Goal: Navigation & Orientation: Find specific page/section

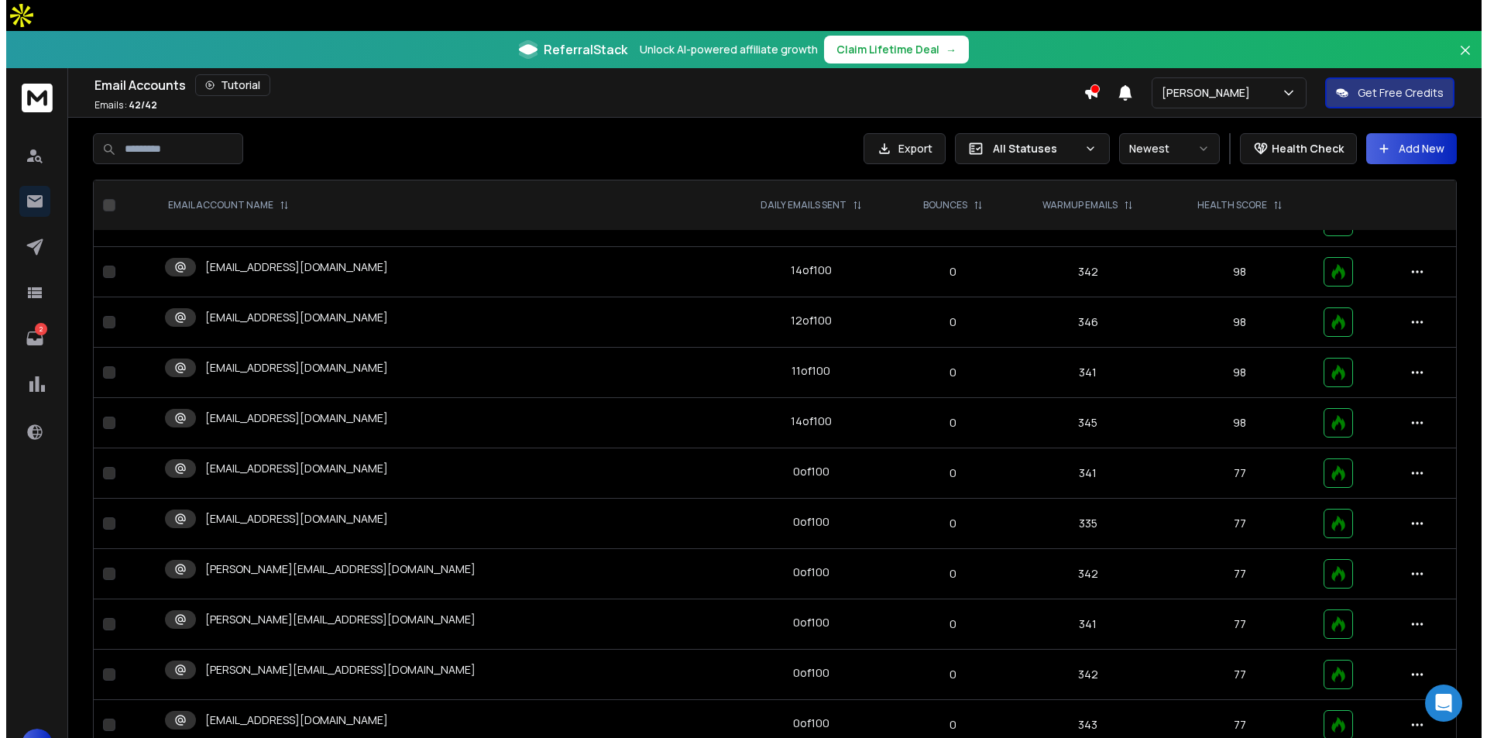
scroll to position [1594, 0]
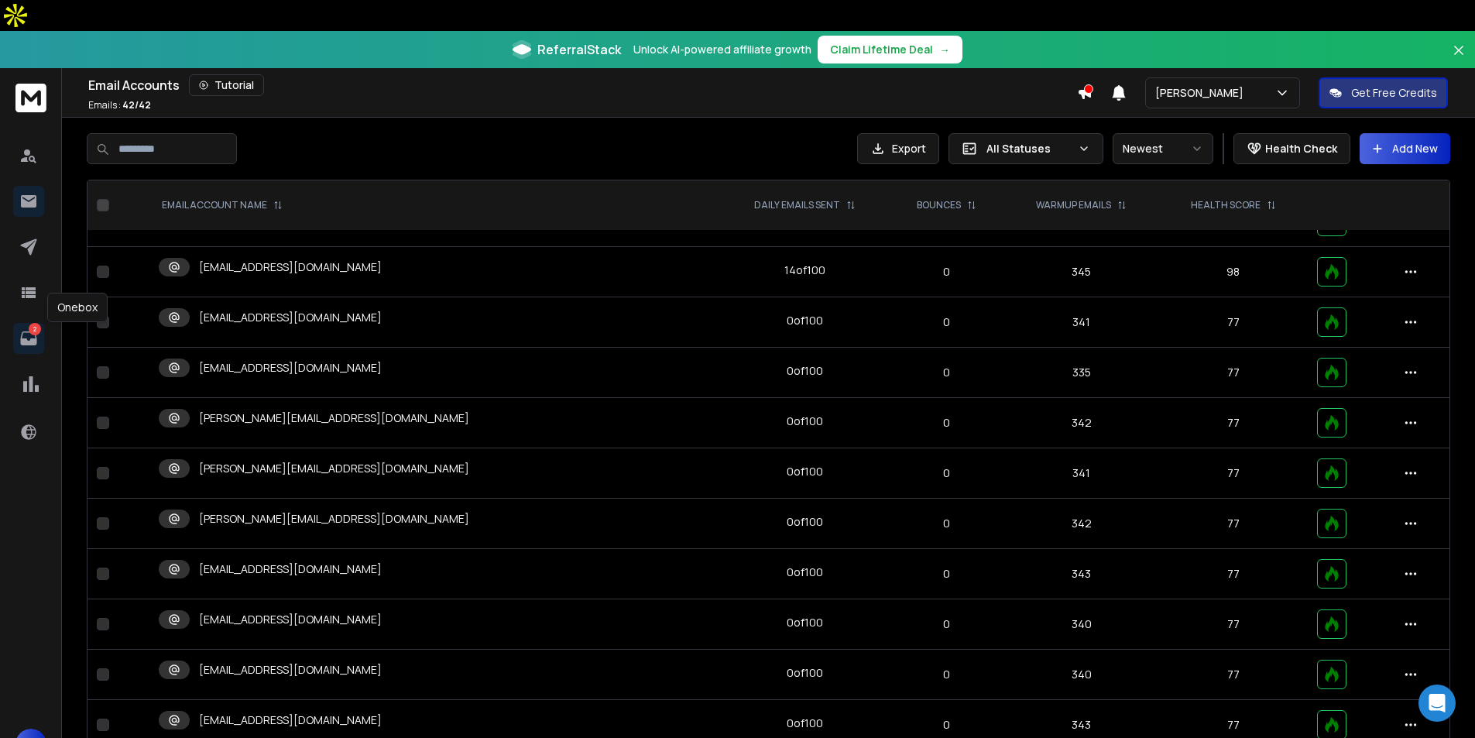
click at [29, 329] on icon at bounding box center [28, 338] width 19 height 19
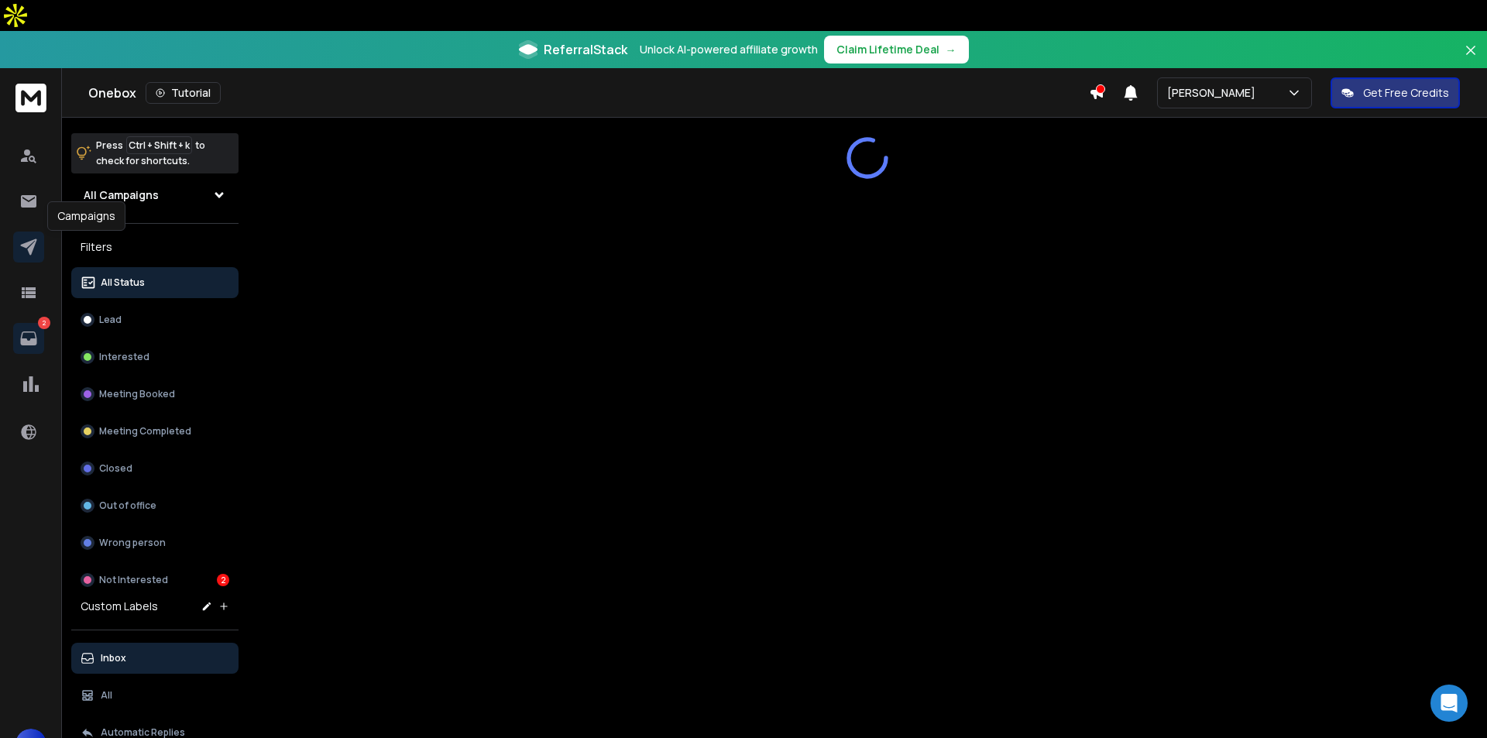
click at [29, 239] on icon at bounding box center [28, 247] width 16 height 16
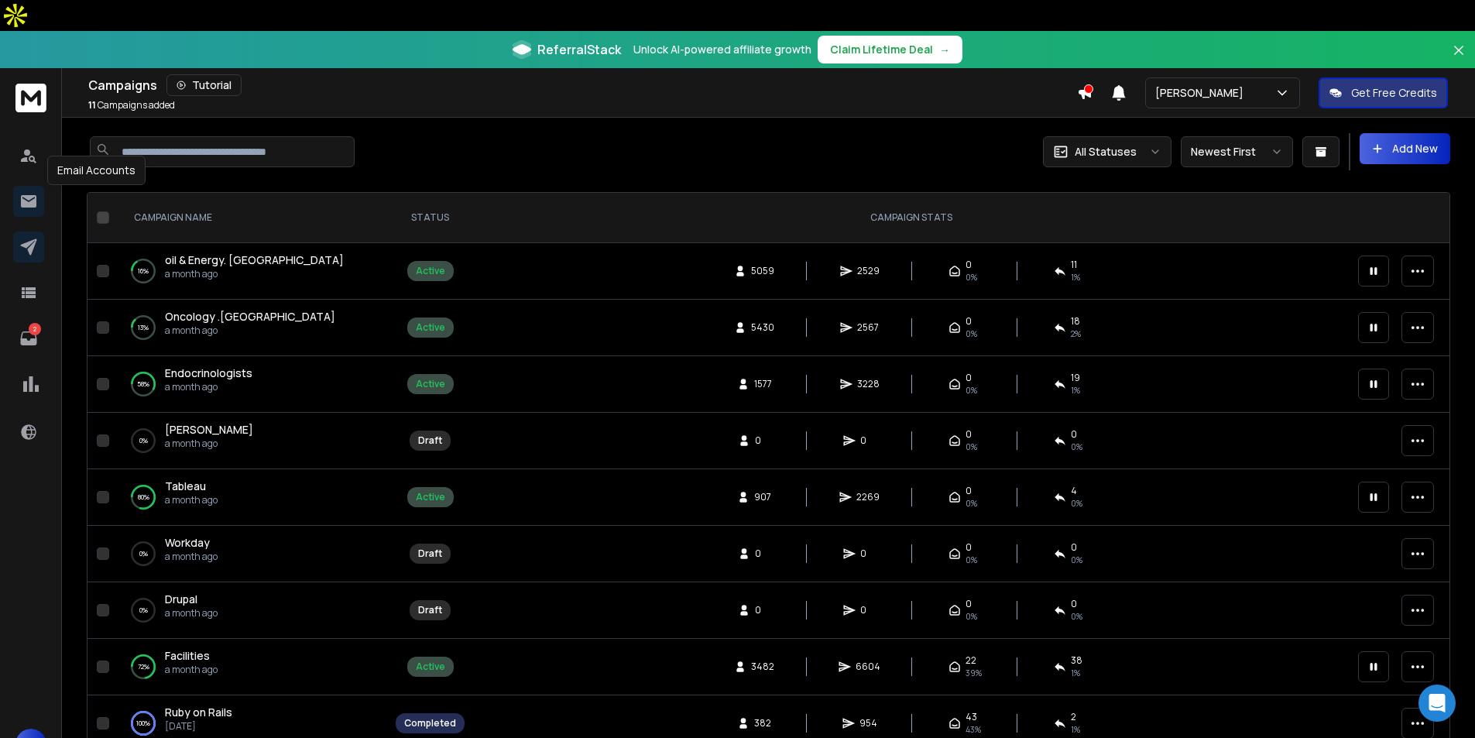
click at [33, 195] on icon at bounding box center [28, 201] width 15 height 12
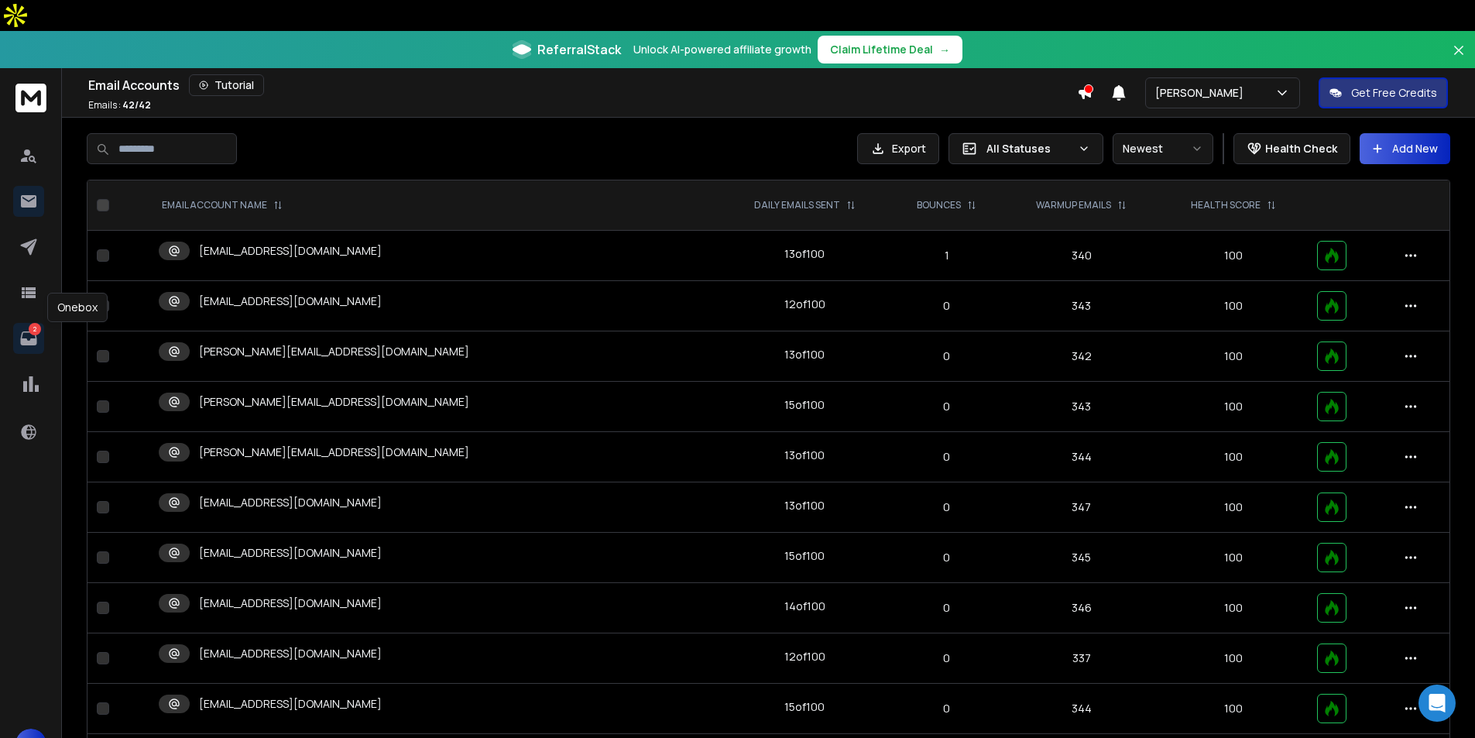
click at [29, 331] on icon at bounding box center [28, 338] width 16 height 14
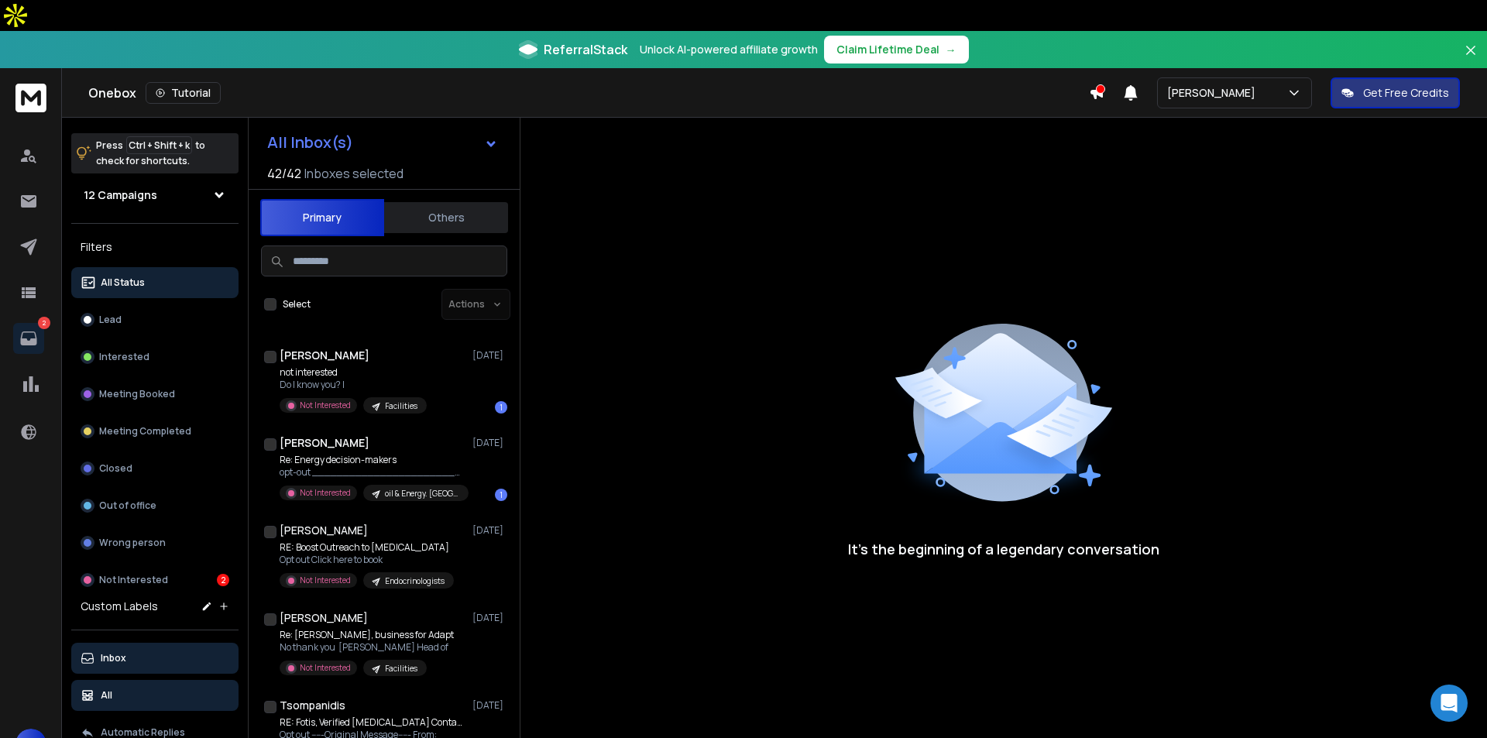
click at [143, 680] on button "All" at bounding box center [154, 695] width 167 height 31
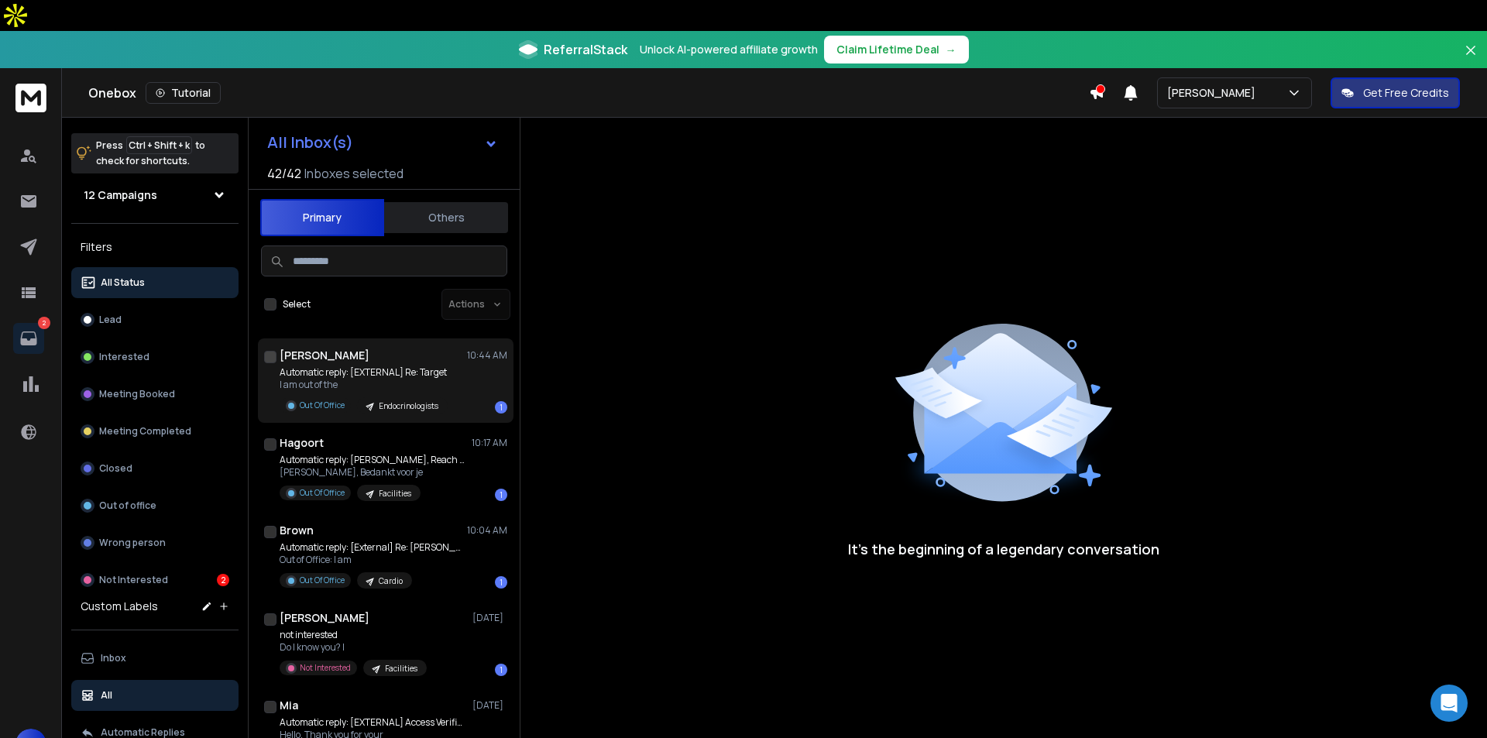
click at [398, 366] on p "Automatic reply: [EXTERNAL] Re: Target" at bounding box center [363, 372] width 168 height 12
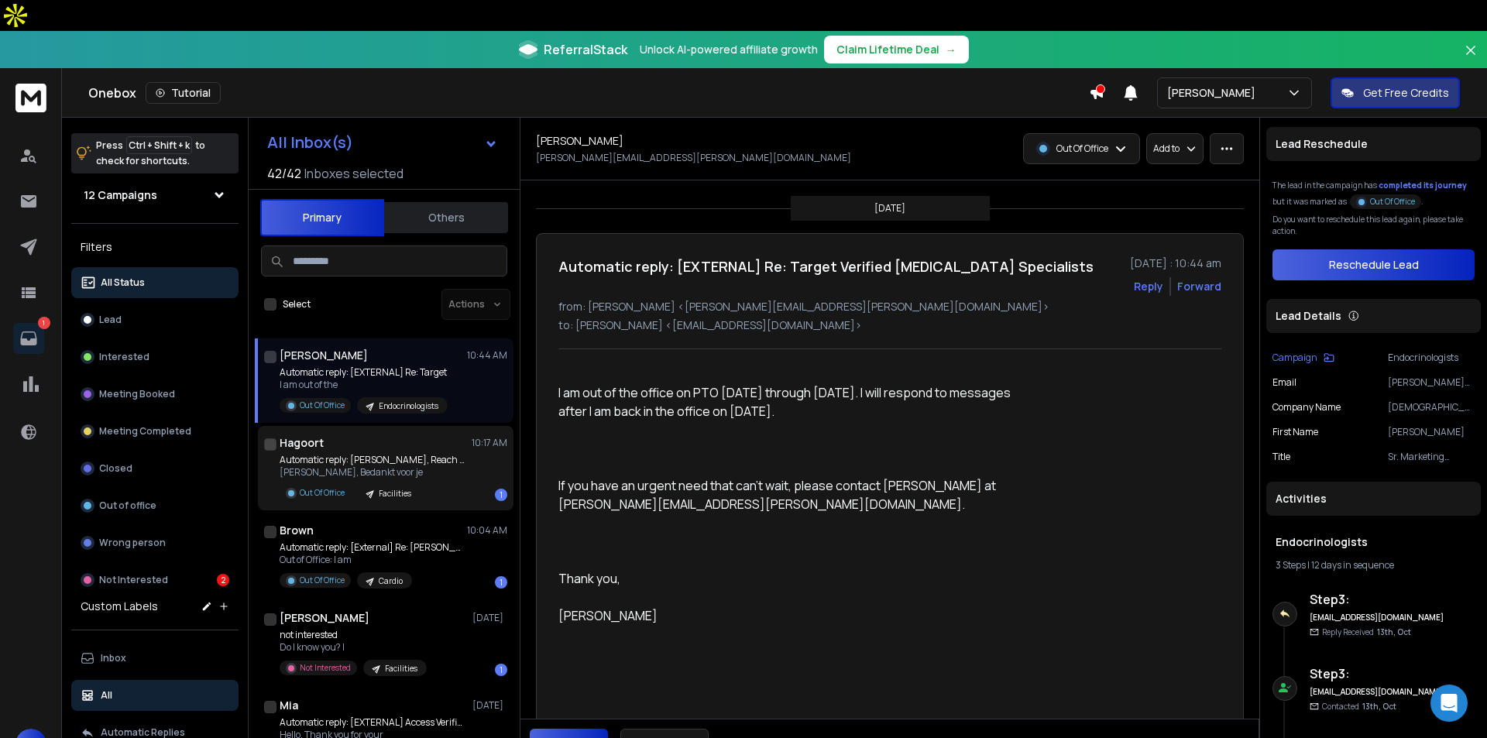
click at [391, 454] on div "Automatic reply: [PERSON_NAME], Reach facilities [PERSON_NAME], Bedankt voor je…" at bounding box center [372, 477] width 186 height 47
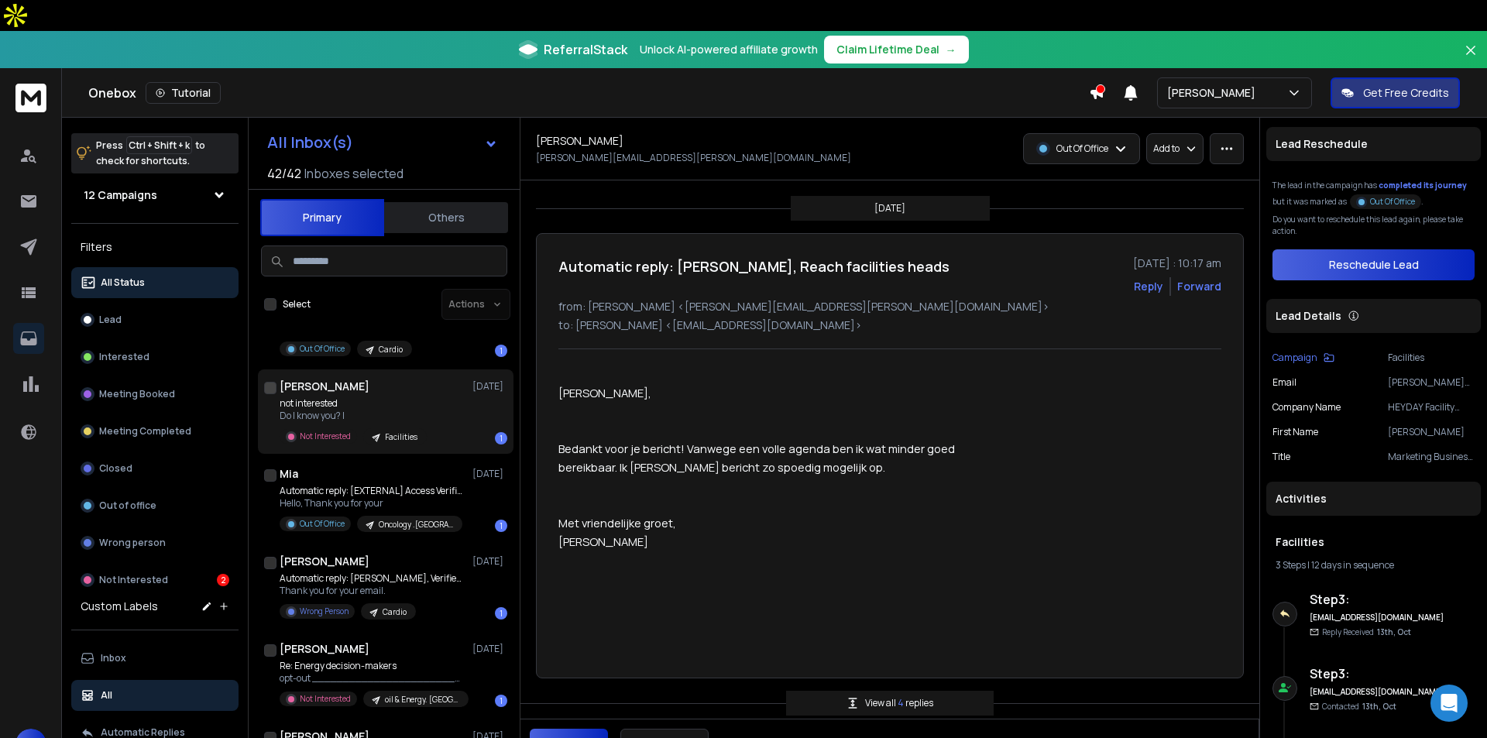
scroll to position [232, 0]
drag, startPoint x: 459, startPoint y: 324, endPoint x: 450, endPoint y: 340, distance: 18.1
click at [459, 324] on div "Automatic reply: [External] Re: [PERSON_NAME], Out of Office: I am Out Of Offic…" at bounding box center [393, 332] width 228 height 47
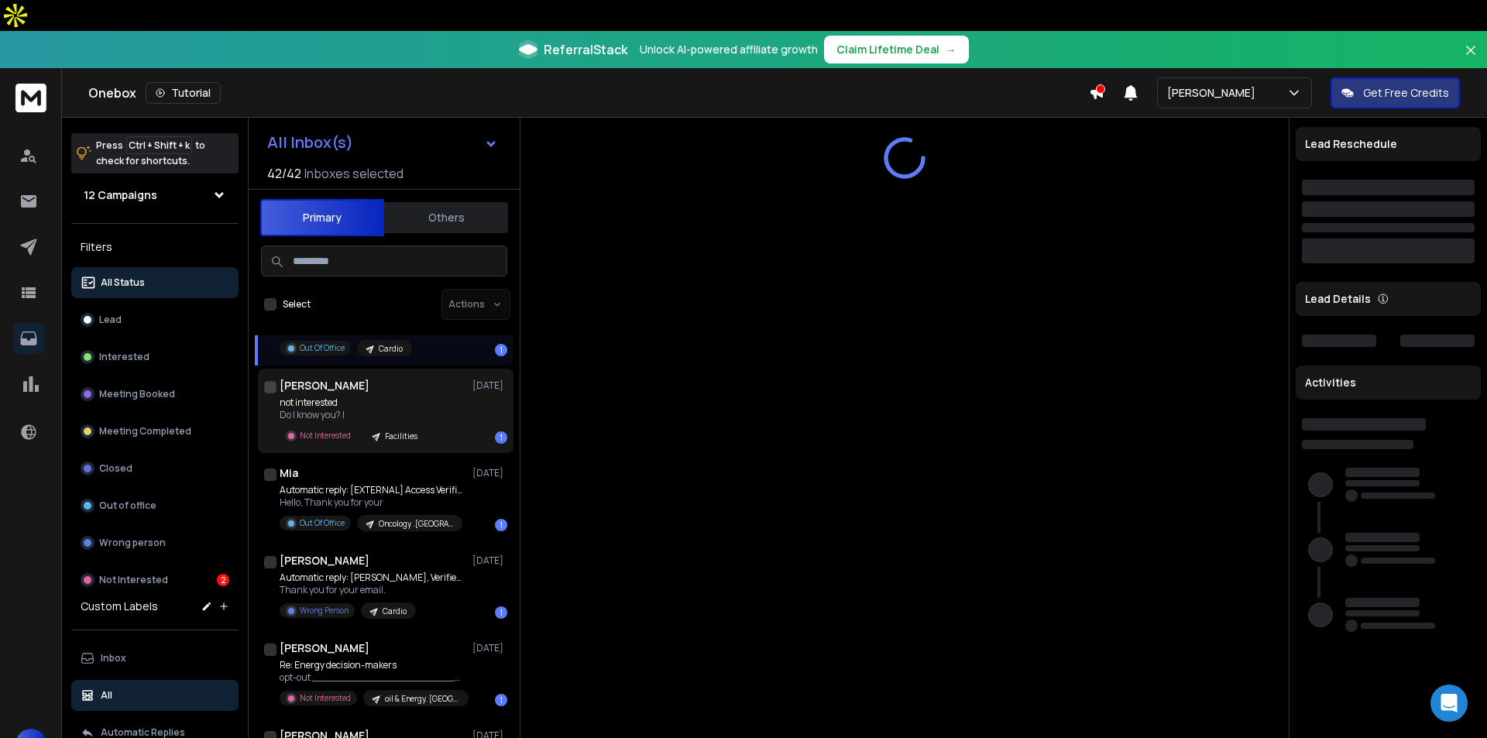
click at [417, 409] on p "Do I know you? I" at bounding box center [352, 415] width 147 height 12
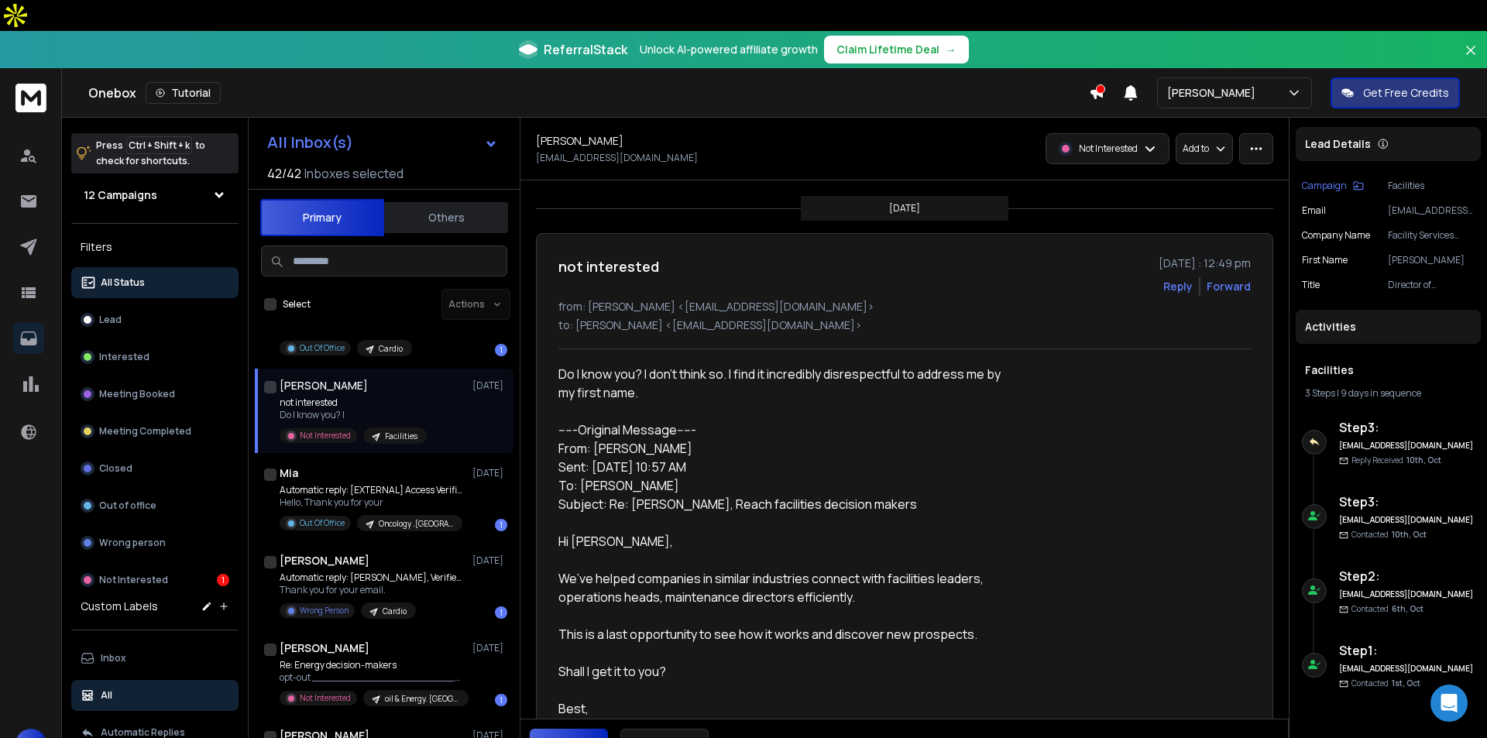
scroll to position [0, 0]
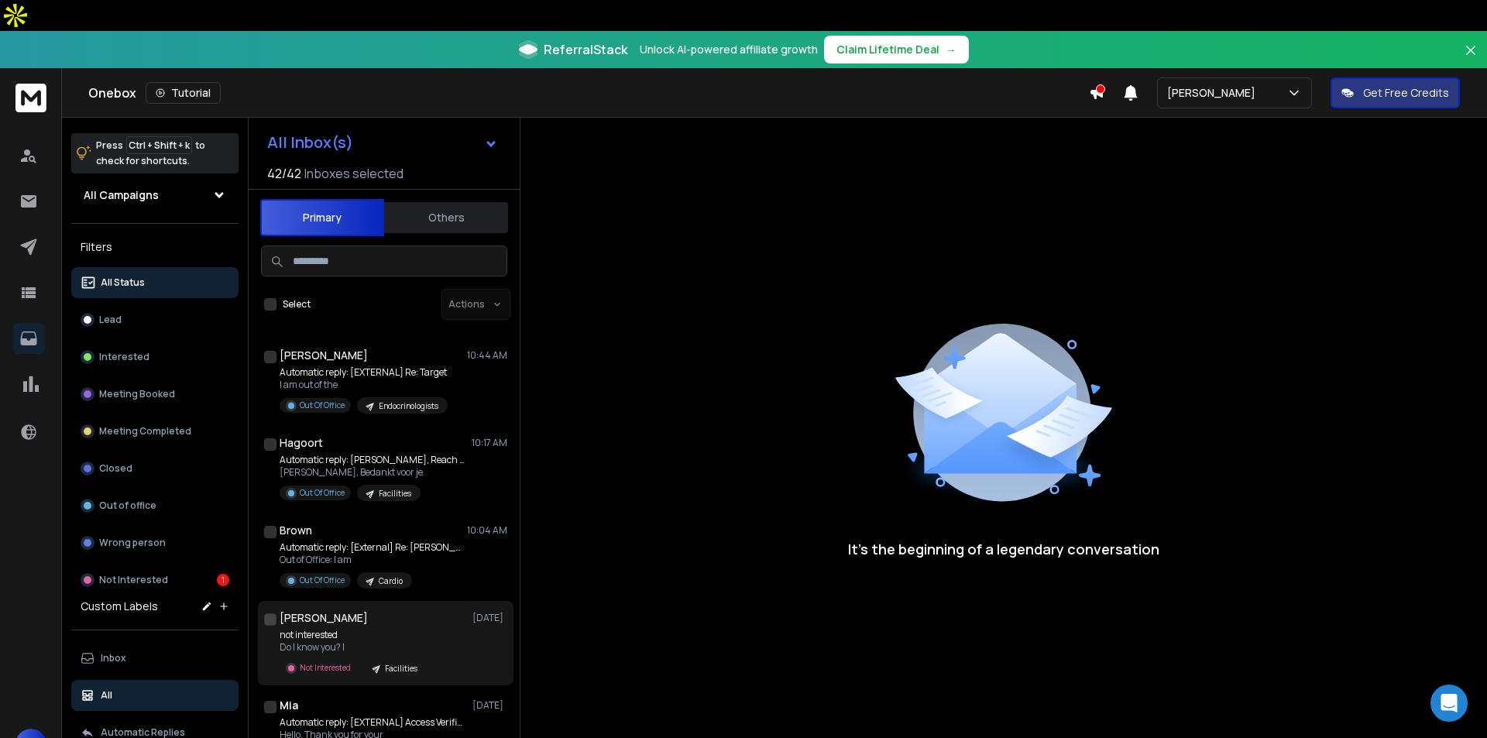
click at [321, 641] on p "Do I know you? I" at bounding box center [352, 647] width 147 height 12
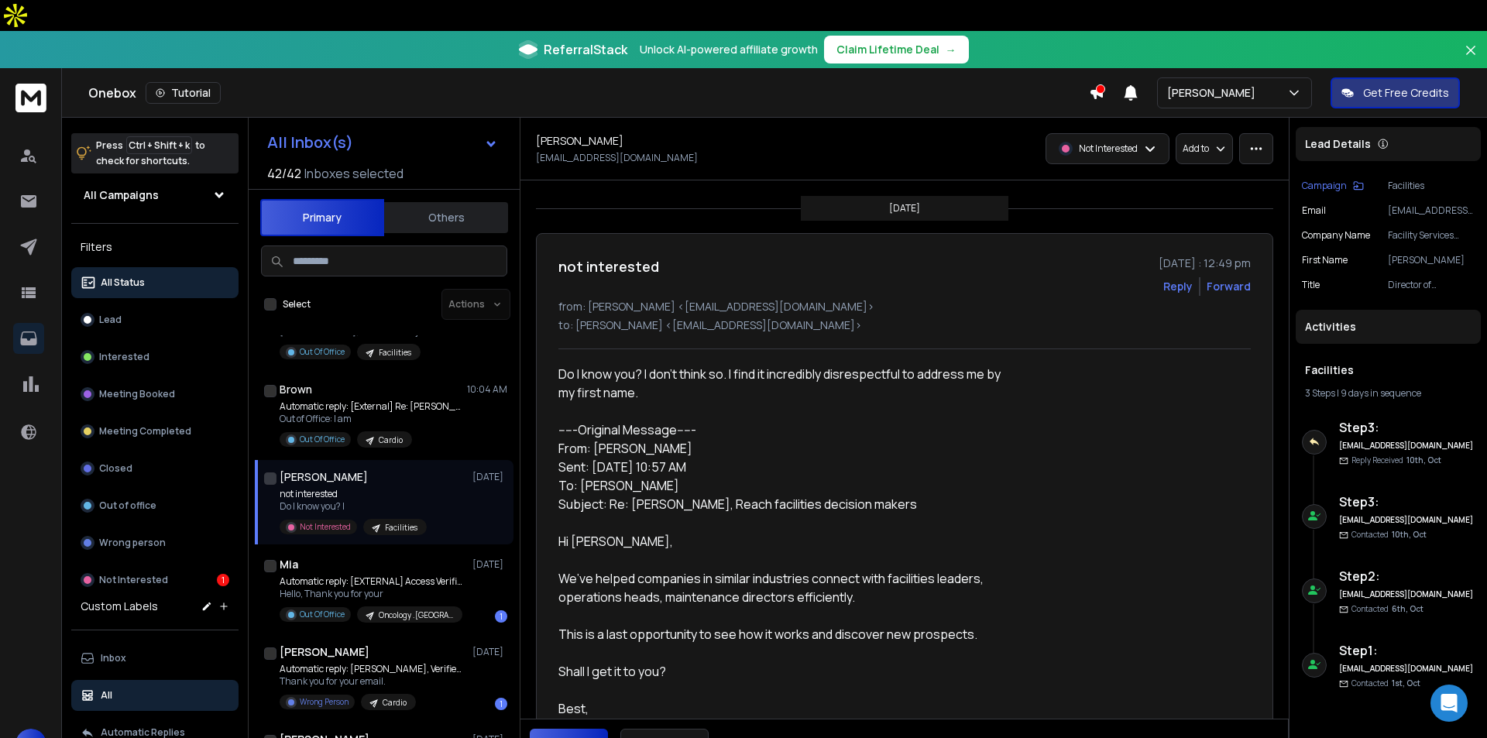
scroll to position [155, 0]
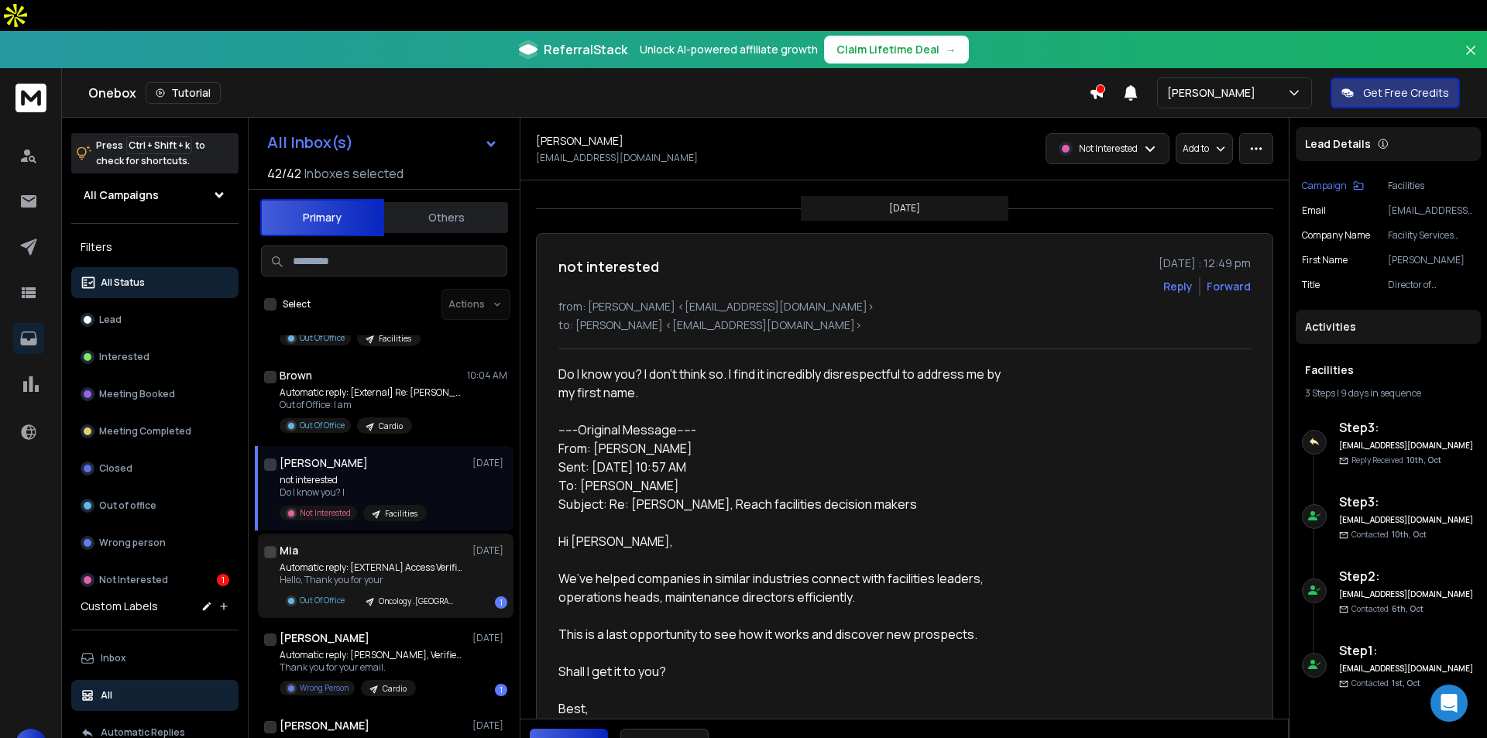
click at [374, 561] on p "Automatic reply: [EXTERNAL] Access Verified" at bounding box center [372, 567] width 186 height 12
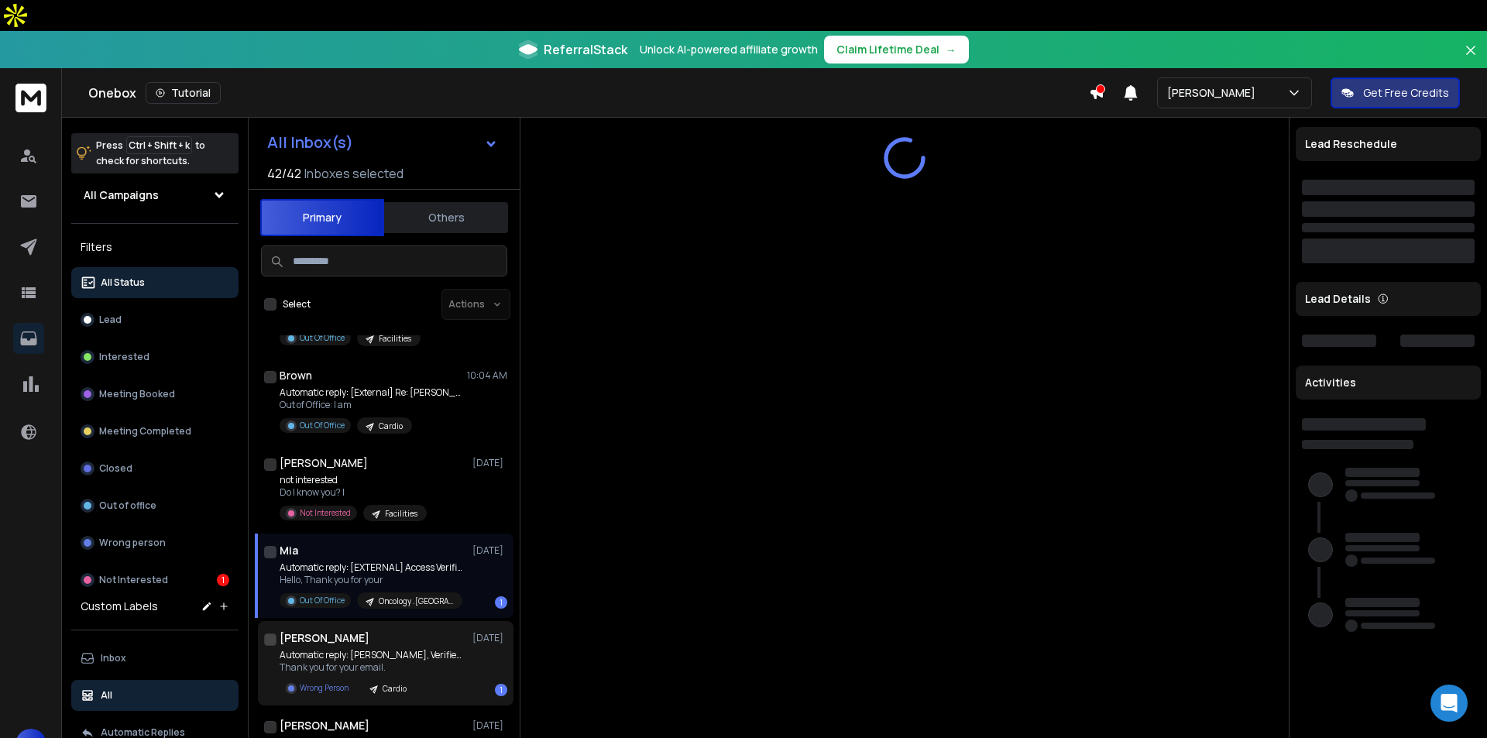
click at [379, 630] on div "[PERSON_NAME] [DATE]" at bounding box center [393, 637] width 228 height 15
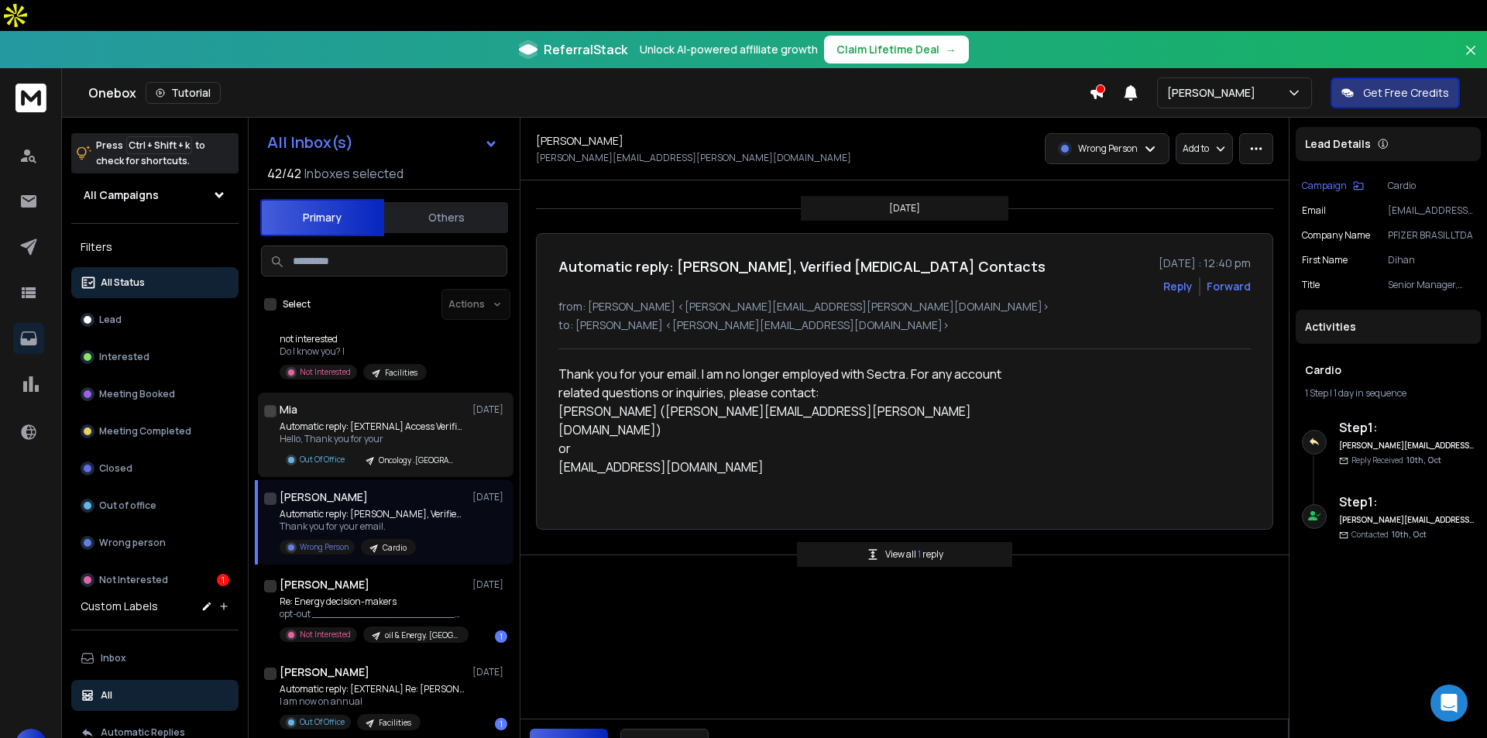
scroll to position [387, 0]
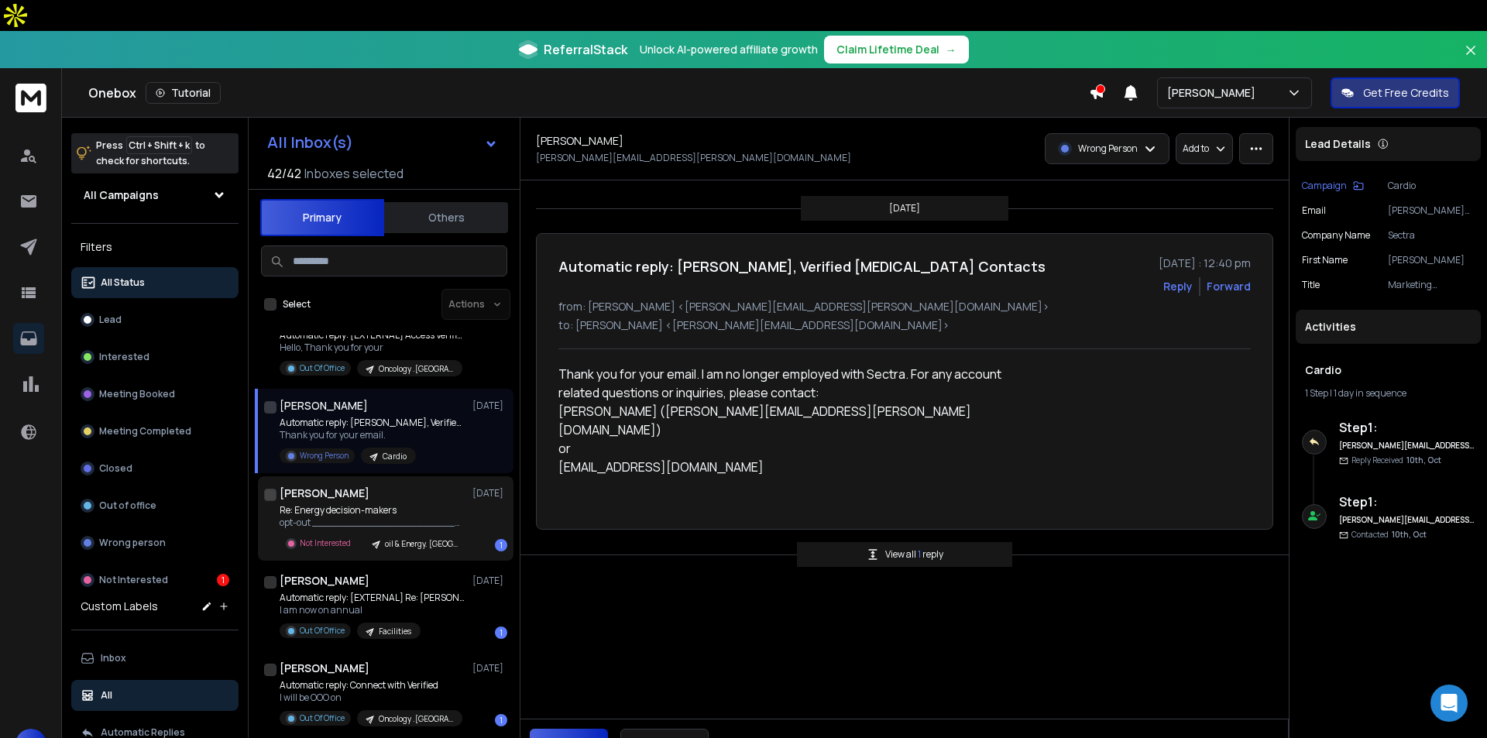
drag, startPoint x: 404, startPoint y: 499, endPoint x: 417, endPoint y: 503, distance: 13.0
click at [407, 504] on div "Re: Energy decision-makers opt-out ________________________________ From: [PERS…" at bounding box center [373, 527] width 189 height 47
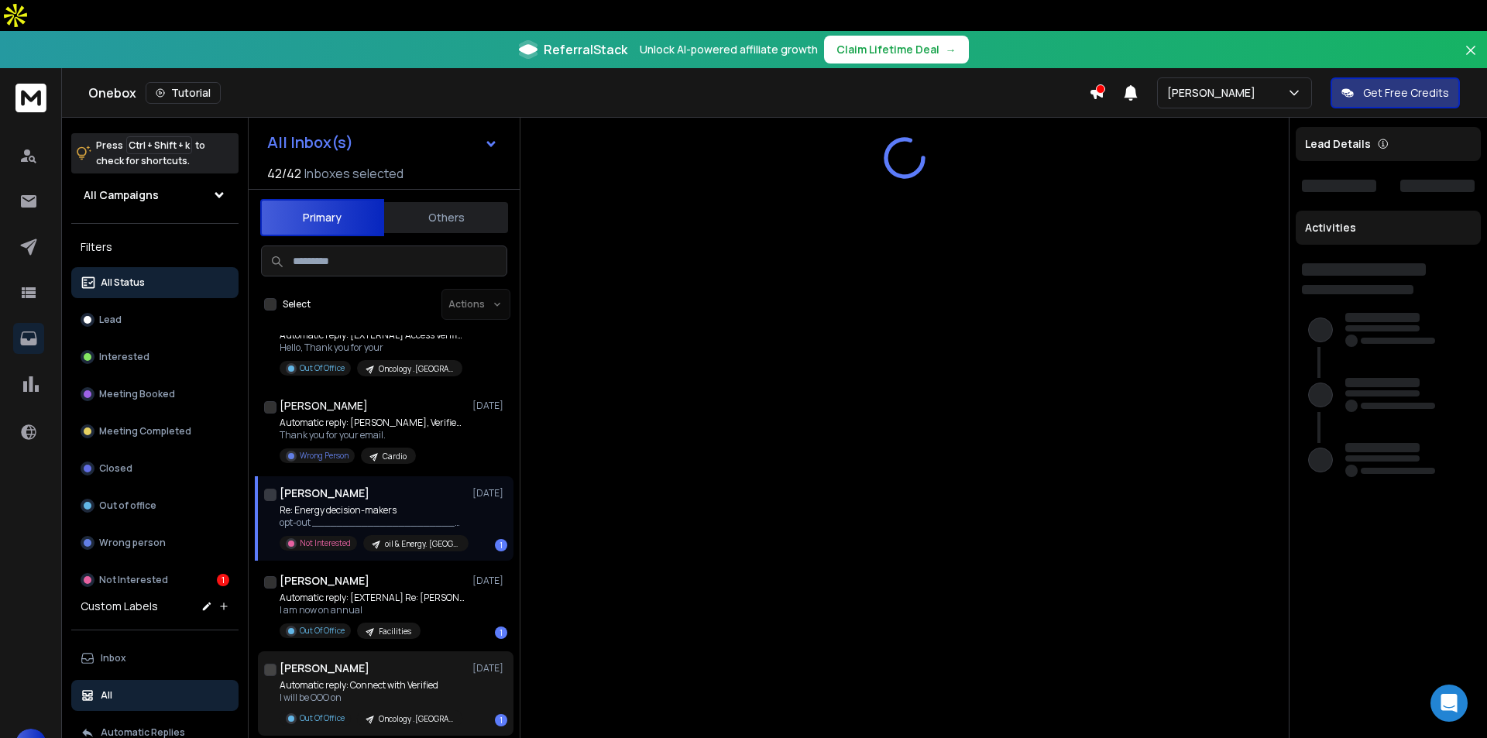
click at [409, 604] on p "I am now on annual" at bounding box center [372, 610] width 186 height 12
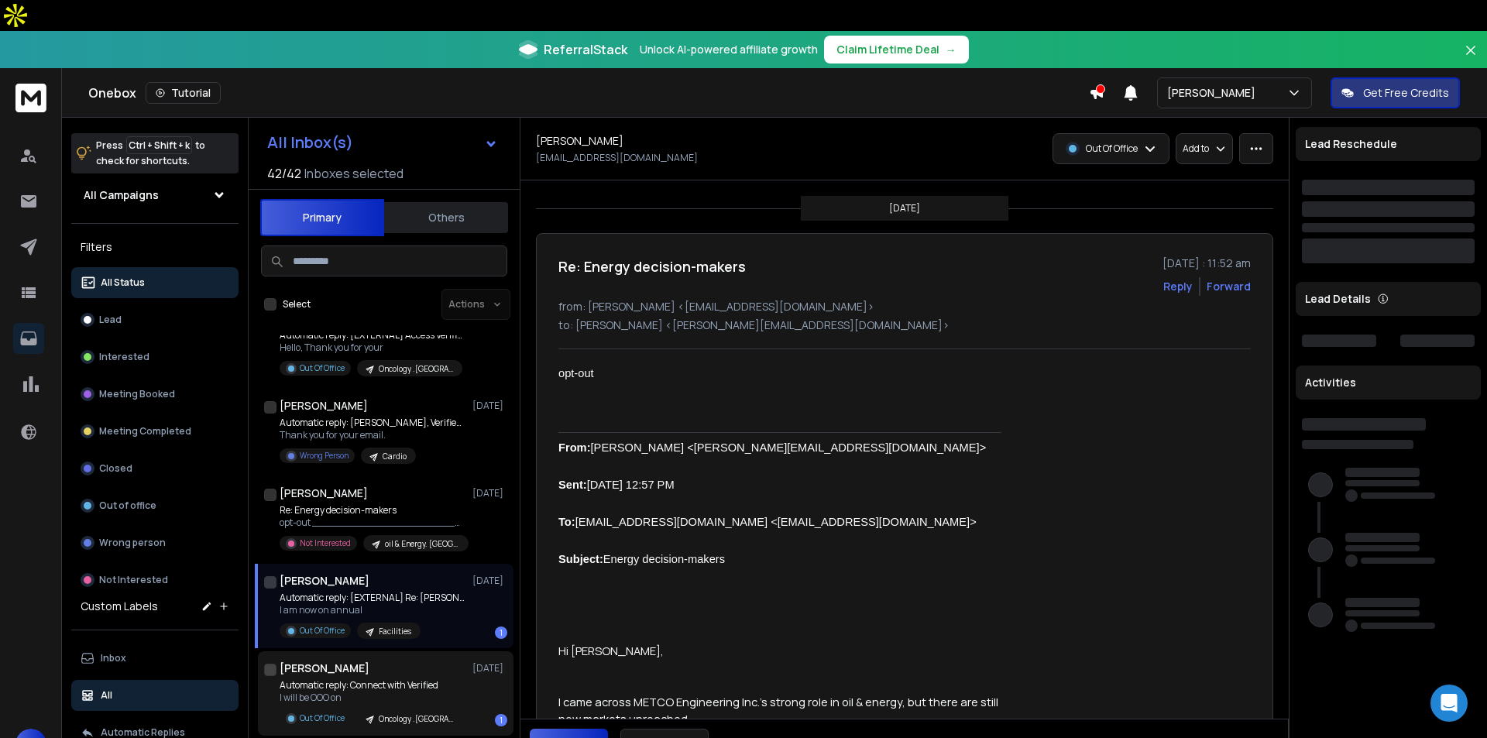
click at [368, 660] on div "[PERSON_NAME] [DATE]" at bounding box center [393, 667] width 228 height 15
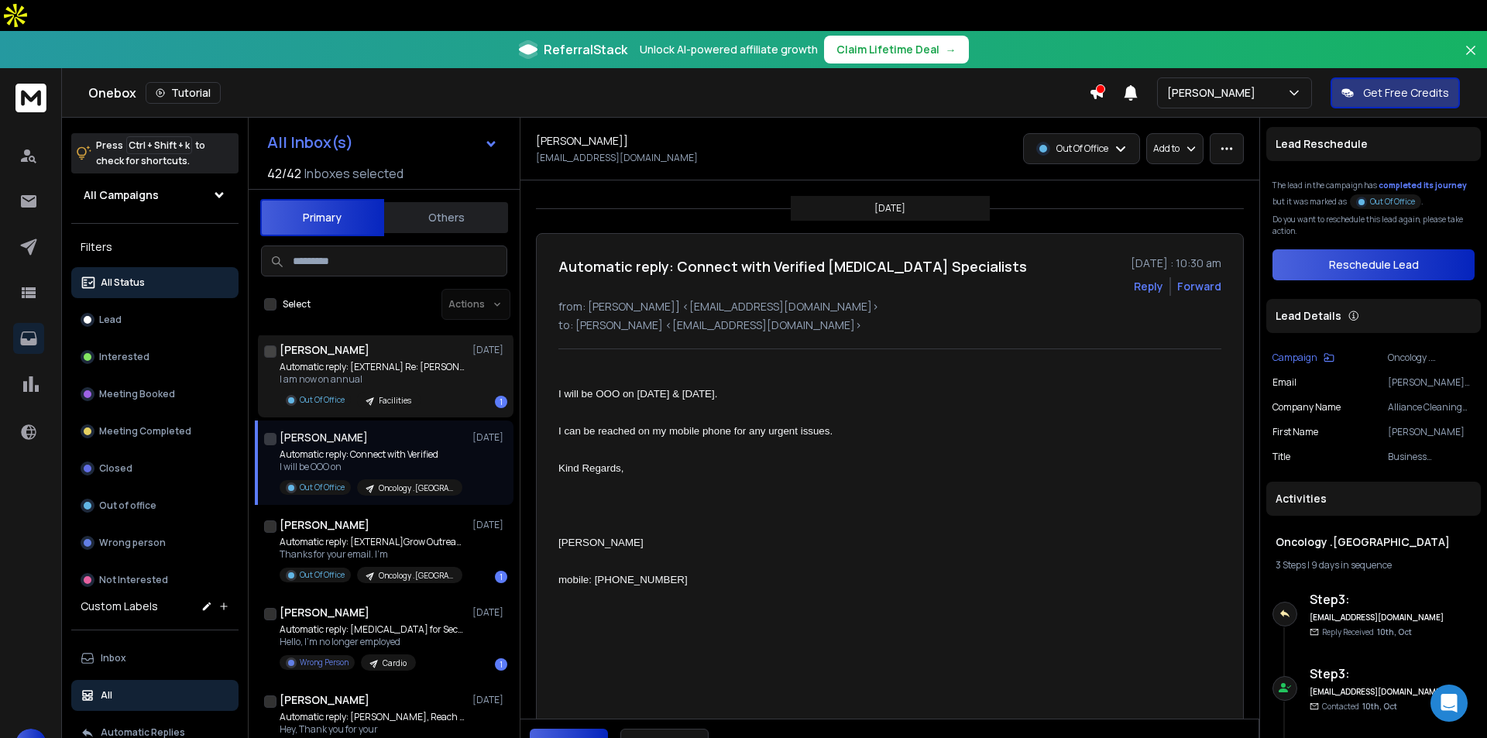
scroll to position [619, 0]
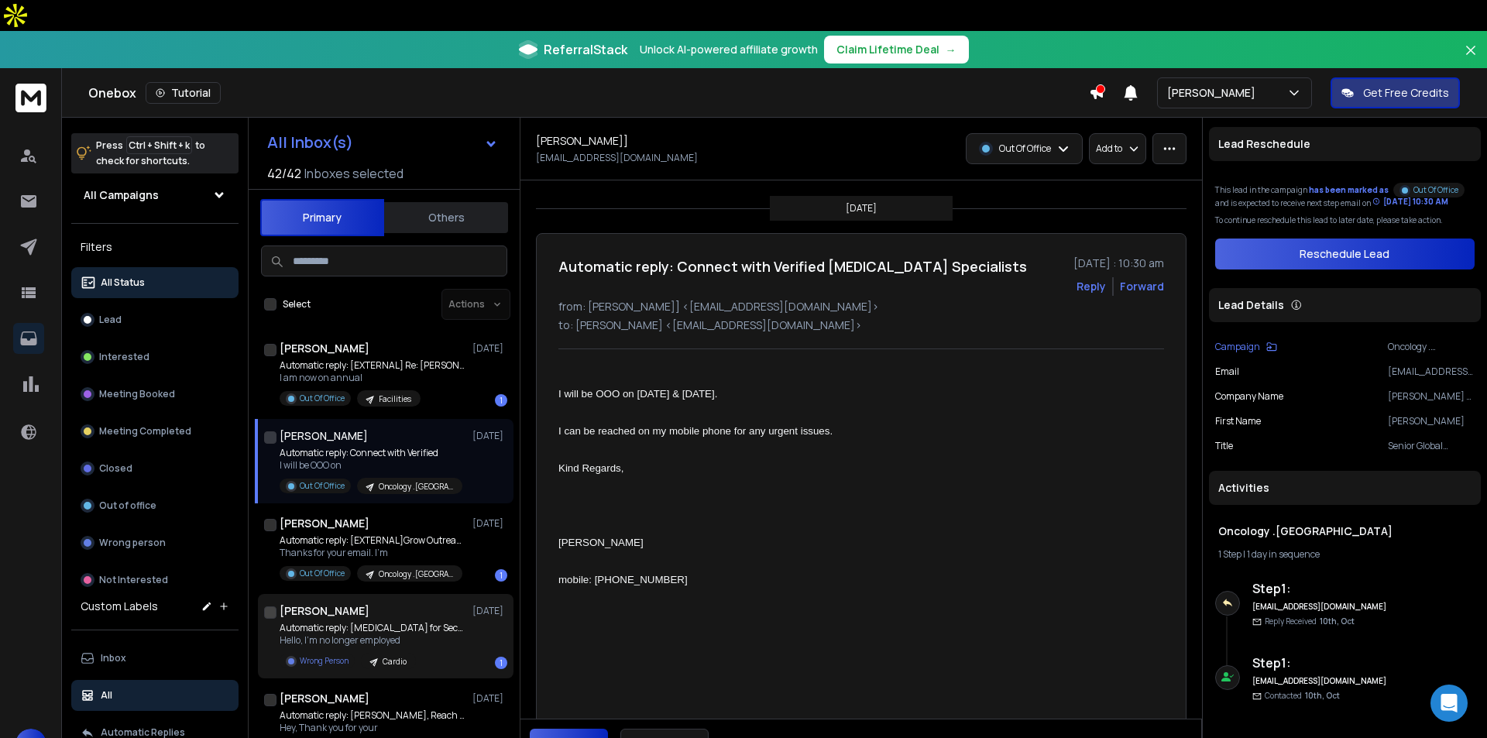
click at [397, 603] on div "[PERSON_NAME] [DATE] Automatic reply: [MEDICAL_DATA] for Sectra Hello, I’m no l…" at bounding box center [393, 636] width 228 height 66
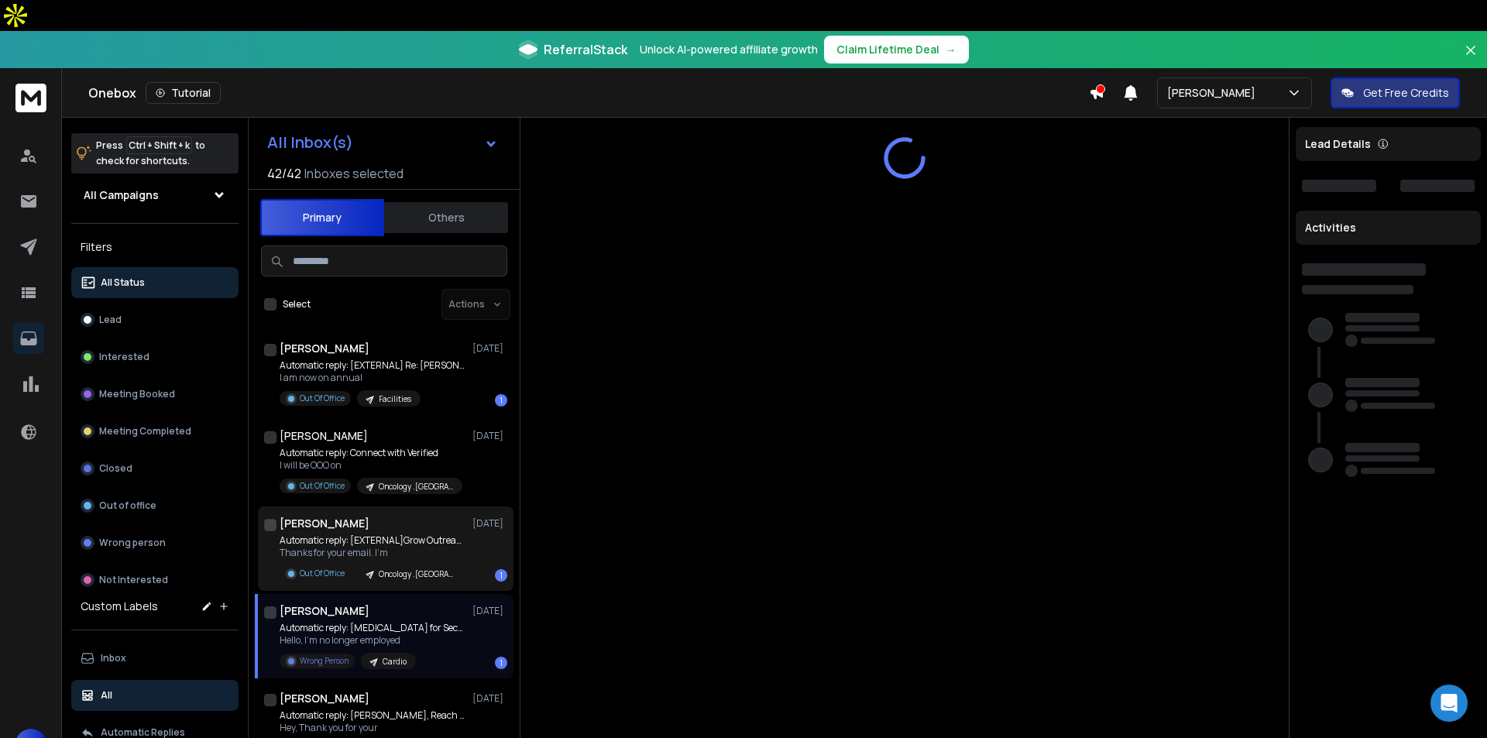
click at [424, 547] on p "Thanks for your email. I’m" at bounding box center [372, 553] width 186 height 12
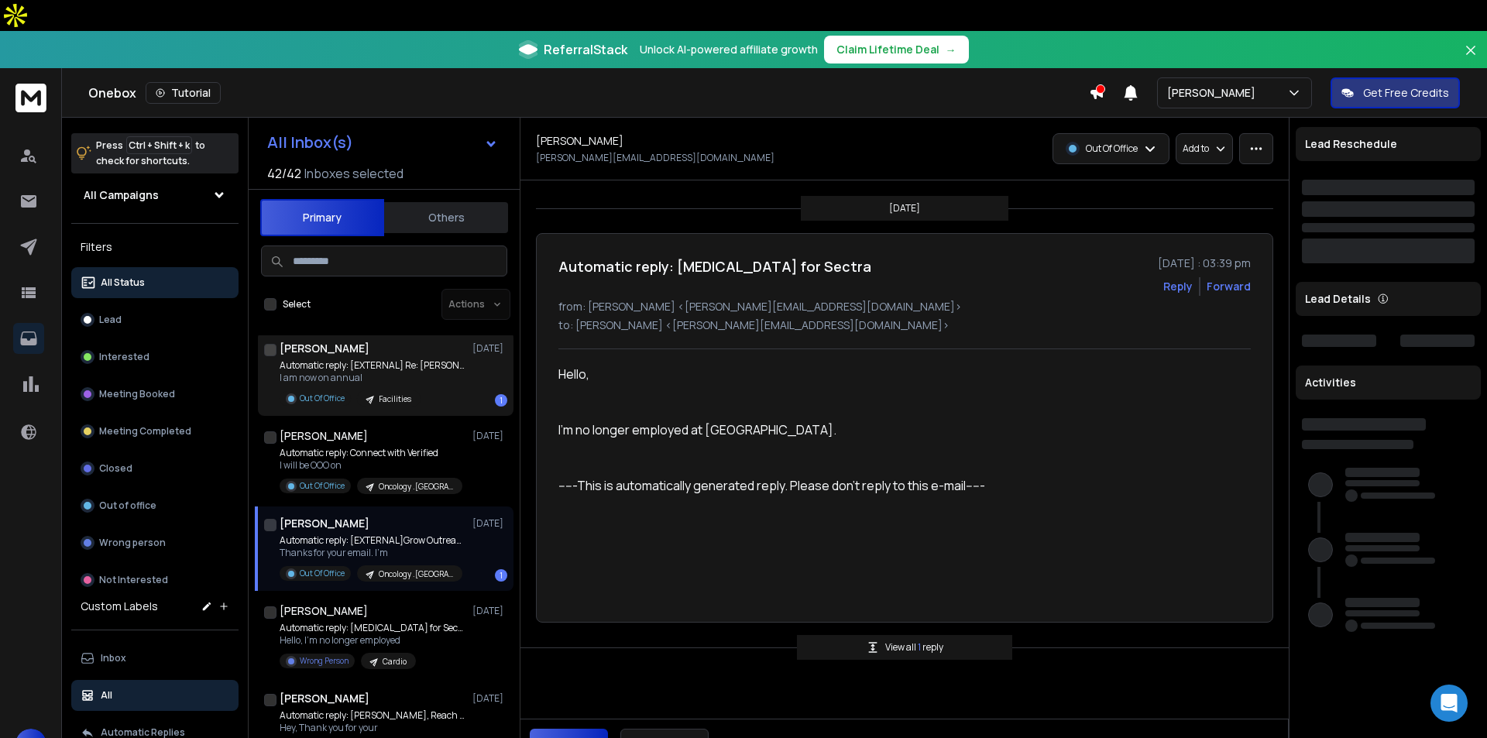
click at [448, 359] on div "Automatic reply: [EXTERNAL] Re: [PERSON_NAME], I am now on annual Out Of Office…" at bounding box center [393, 382] width 228 height 47
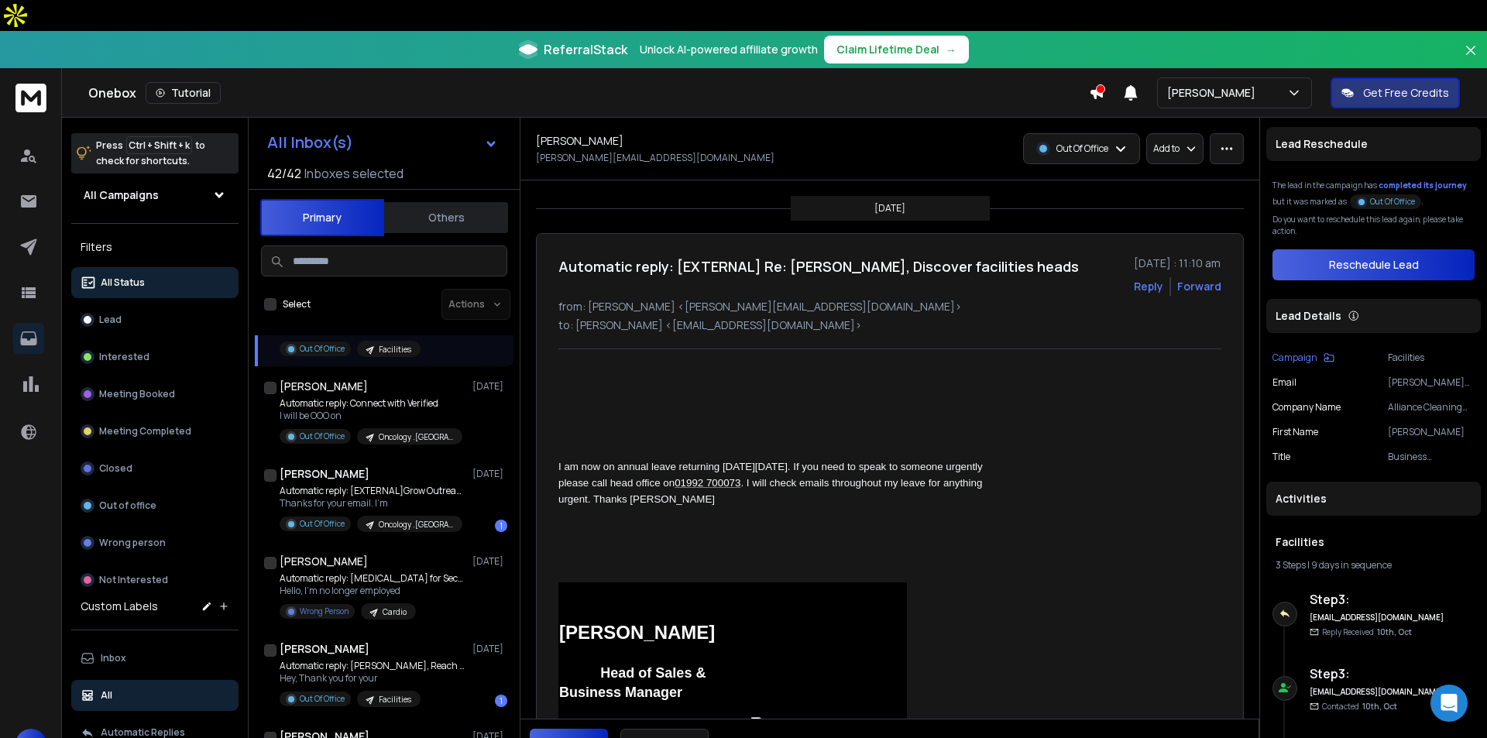
scroll to position [697, 0]
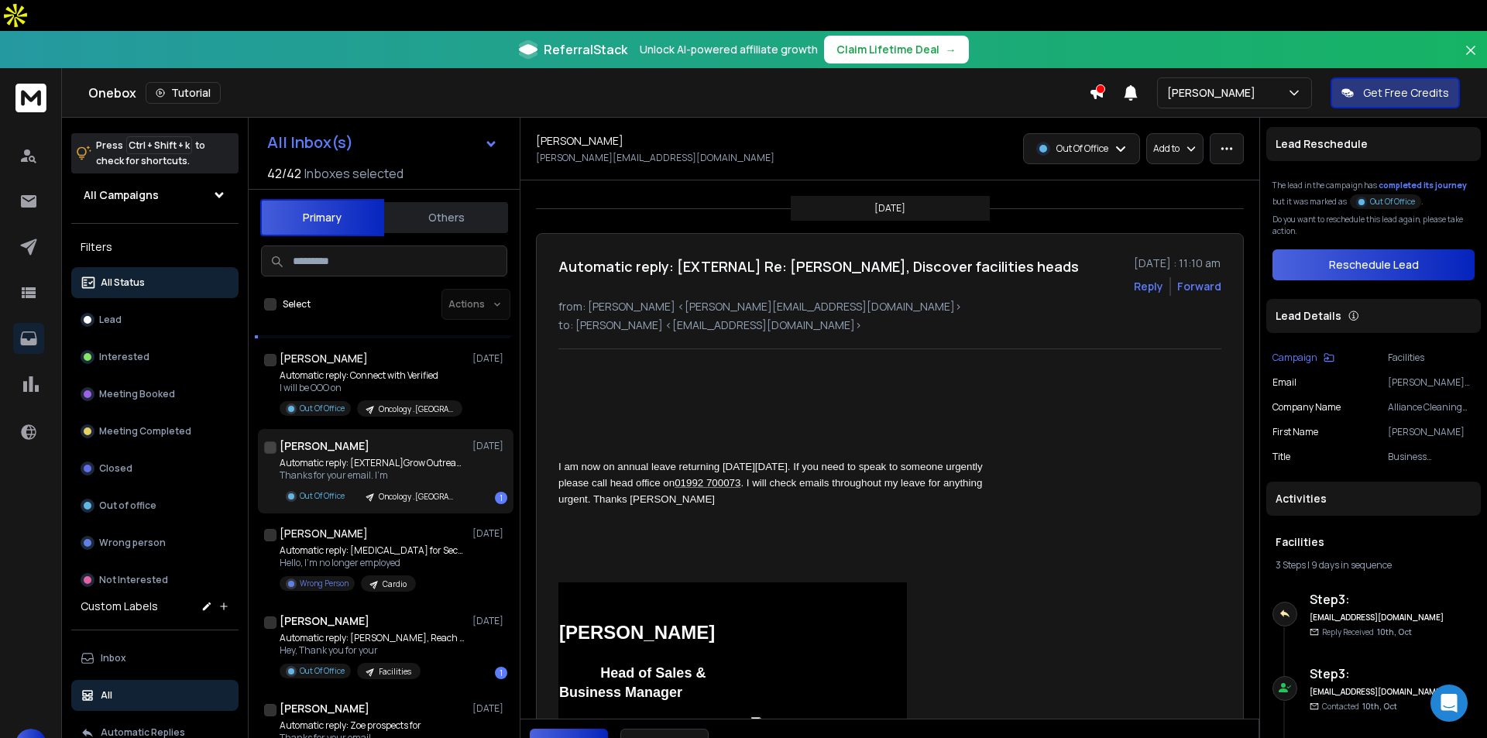
drag, startPoint x: 429, startPoint y: 444, endPoint x: 424, endPoint y: 478, distance: 34.5
click at [429, 469] on p "Thanks for your email. I’m" at bounding box center [372, 475] width 186 height 12
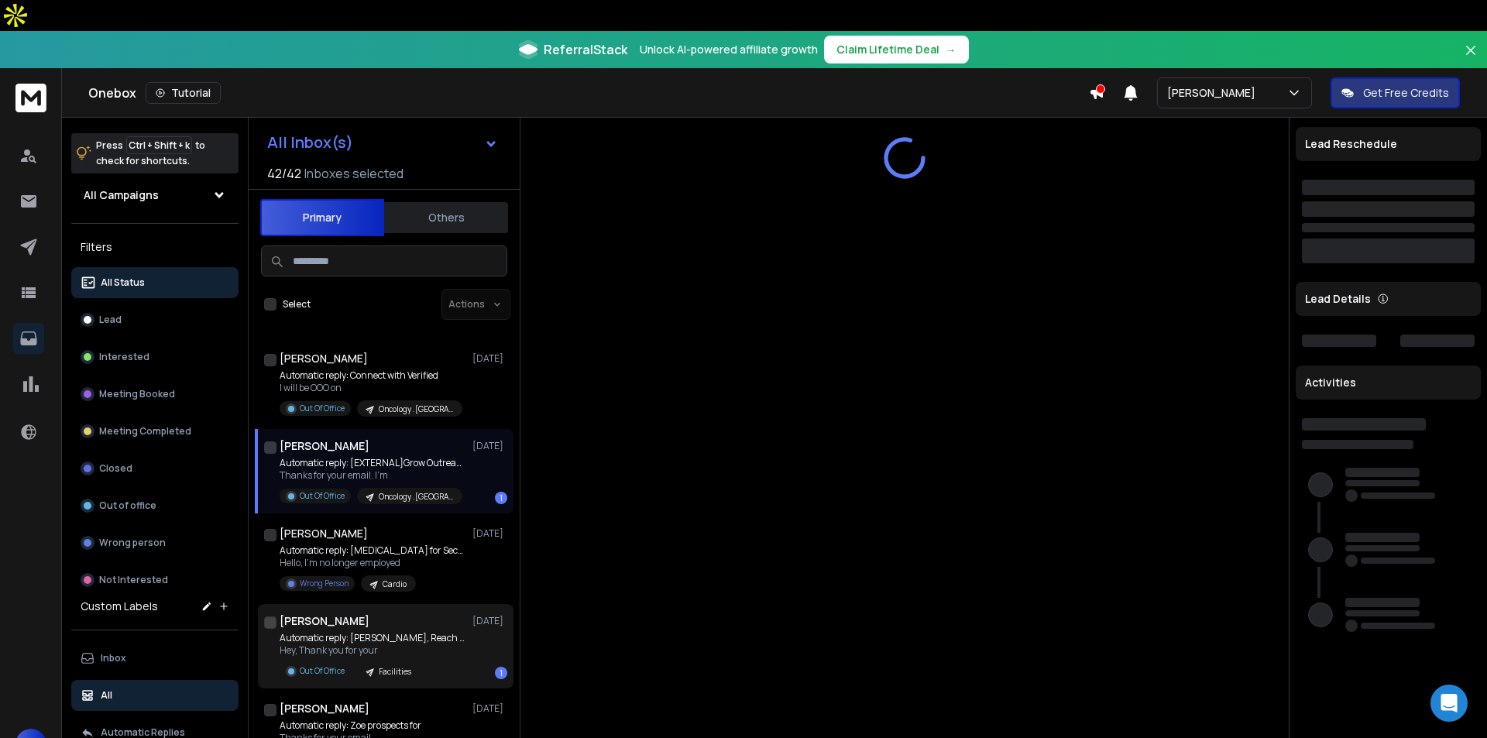
click at [417, 644] on p "Hey, Thank you for your" at bounding box center [372, 650] width 186 height 12
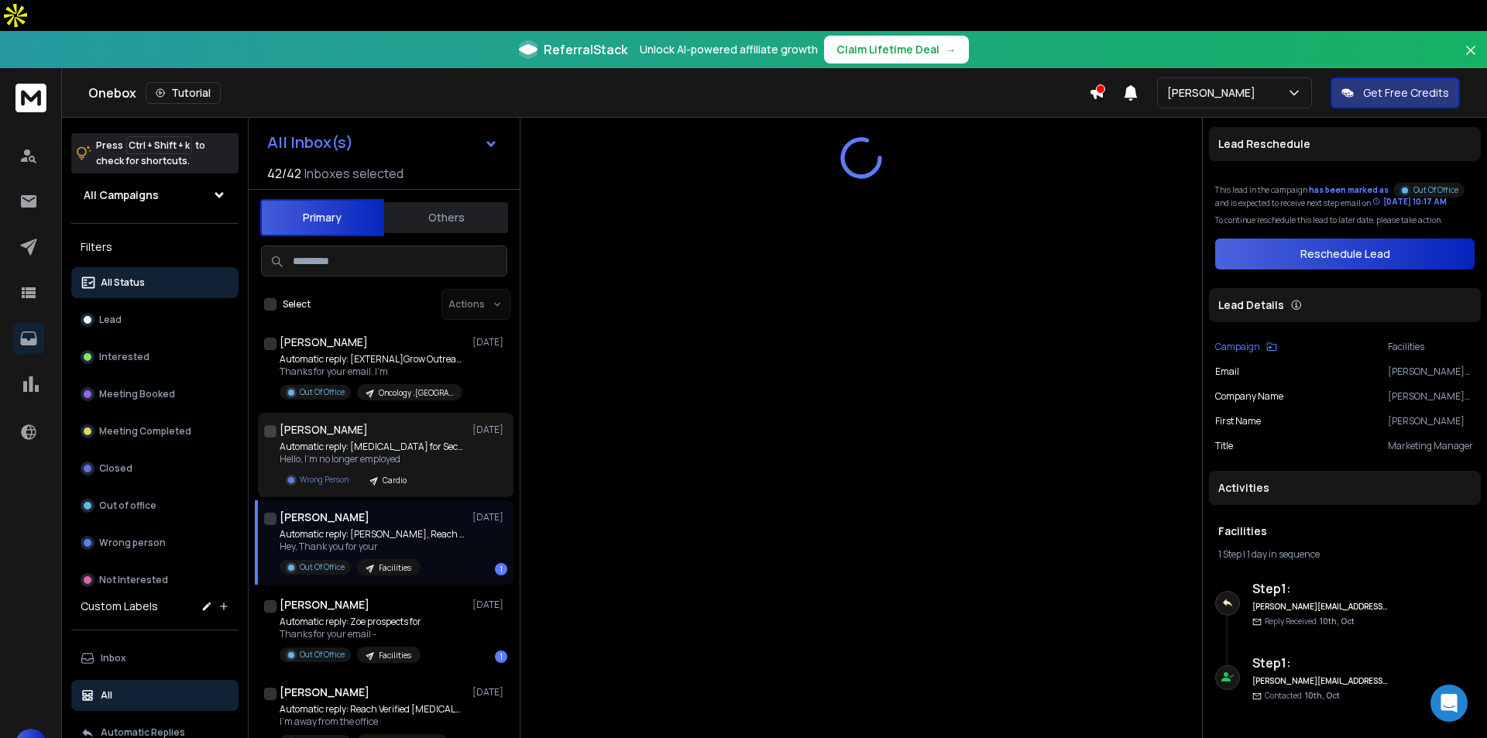
scroll to position [929, 0]
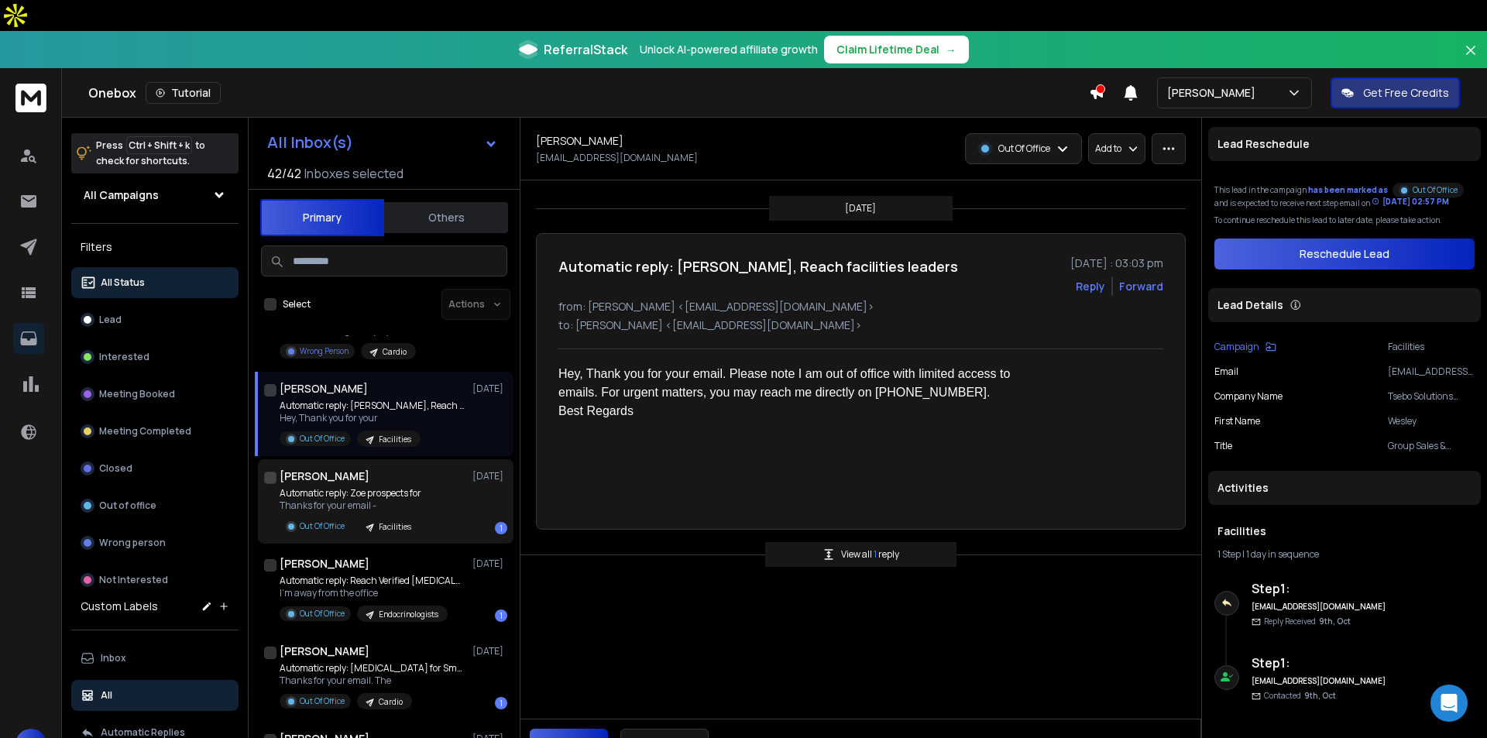
click at [445, 487] on div "Automatic reply: [PERSON_NAME] prospects for ﻿Thanks for your email - Out Of Of…" at bounding box center [393, 510] width 228 height 47
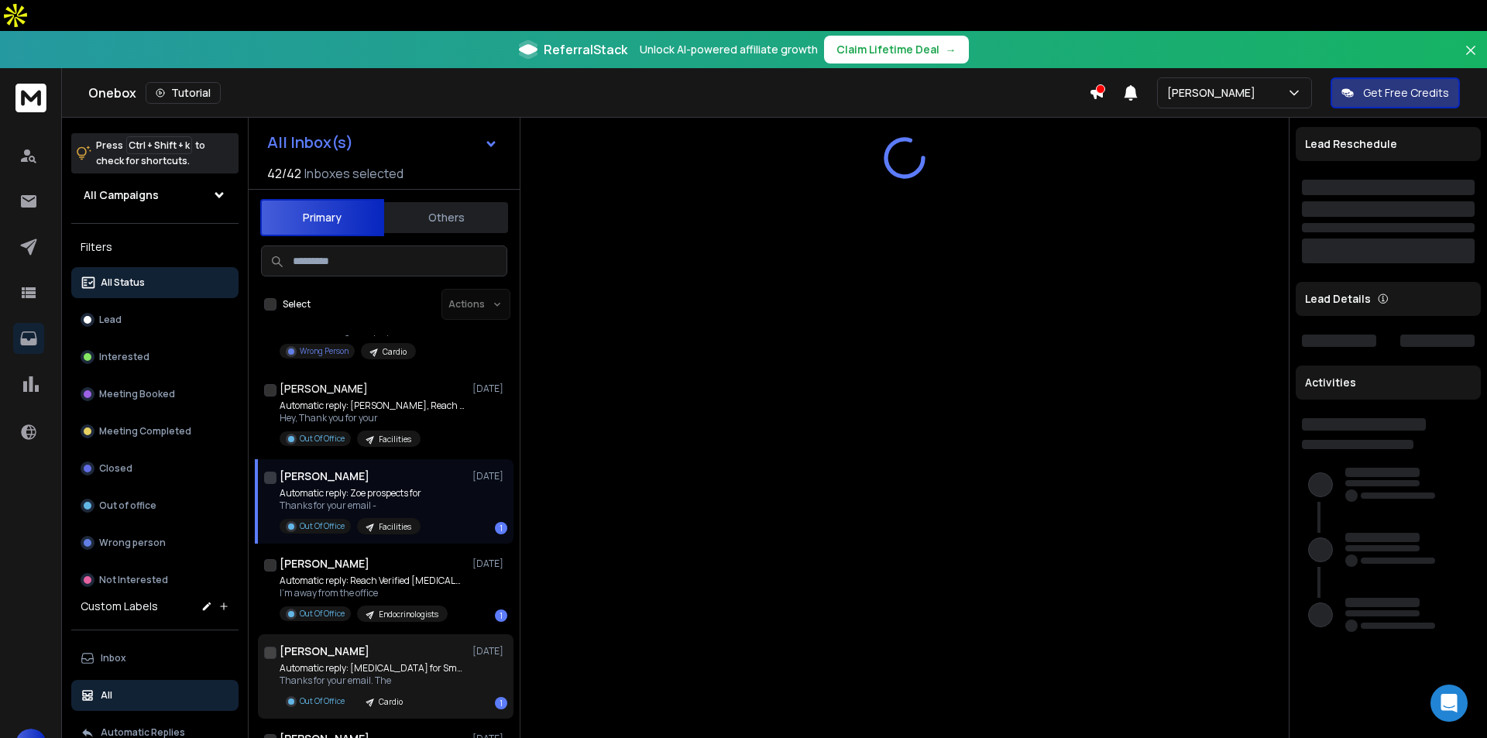
drag, startPoint x: 416, startPoint y: 567, endPoint x: 384, endPoint y: 632, distance: 72.4
click at [414, 587] on p "﻿I'm away from the office" at bounding box center [372, 593] width 186 height 12
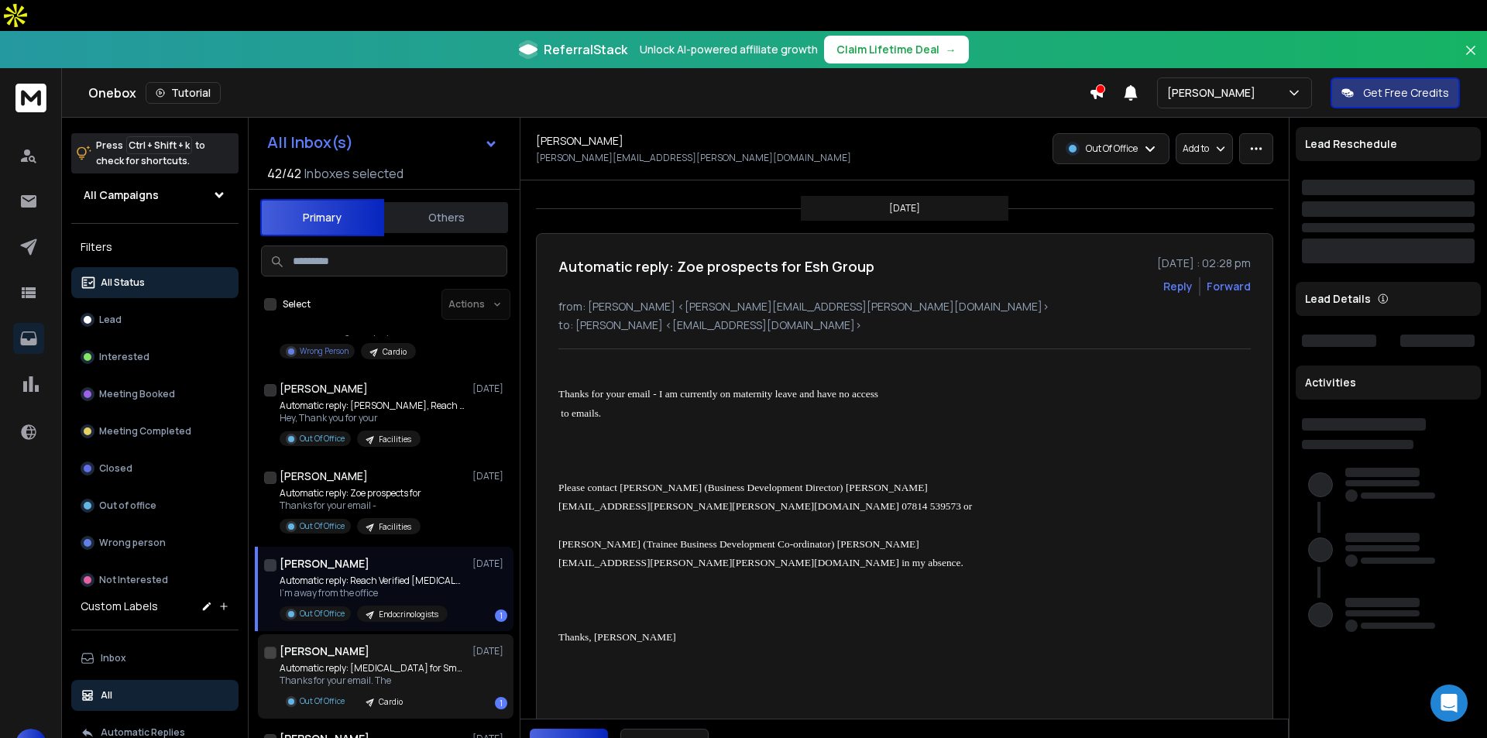
click at [383, 662] on p "Automatic reply: [MEDICAL_DATA] for Small" at bounding box center [372, 668] width 186 height 12
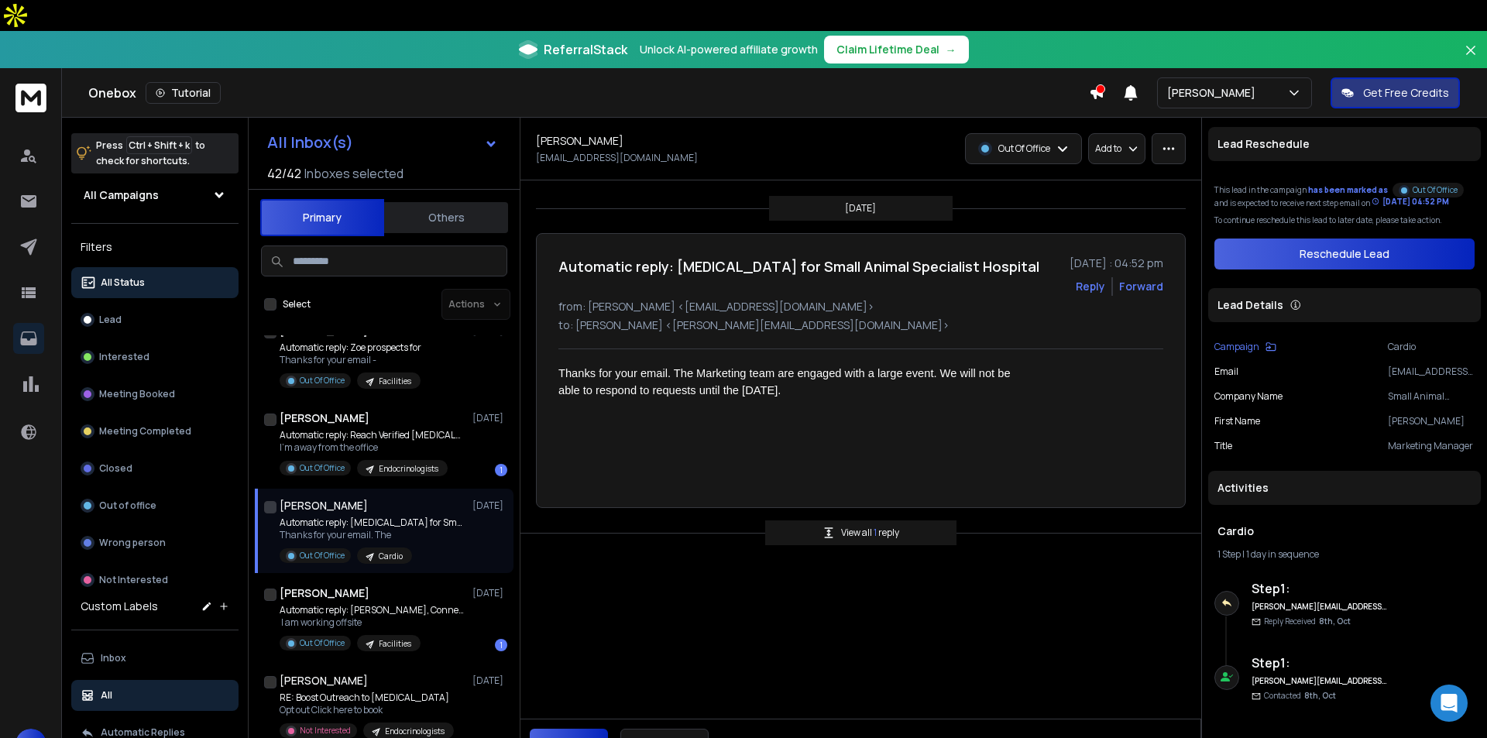
scroll to position [1084, 0]
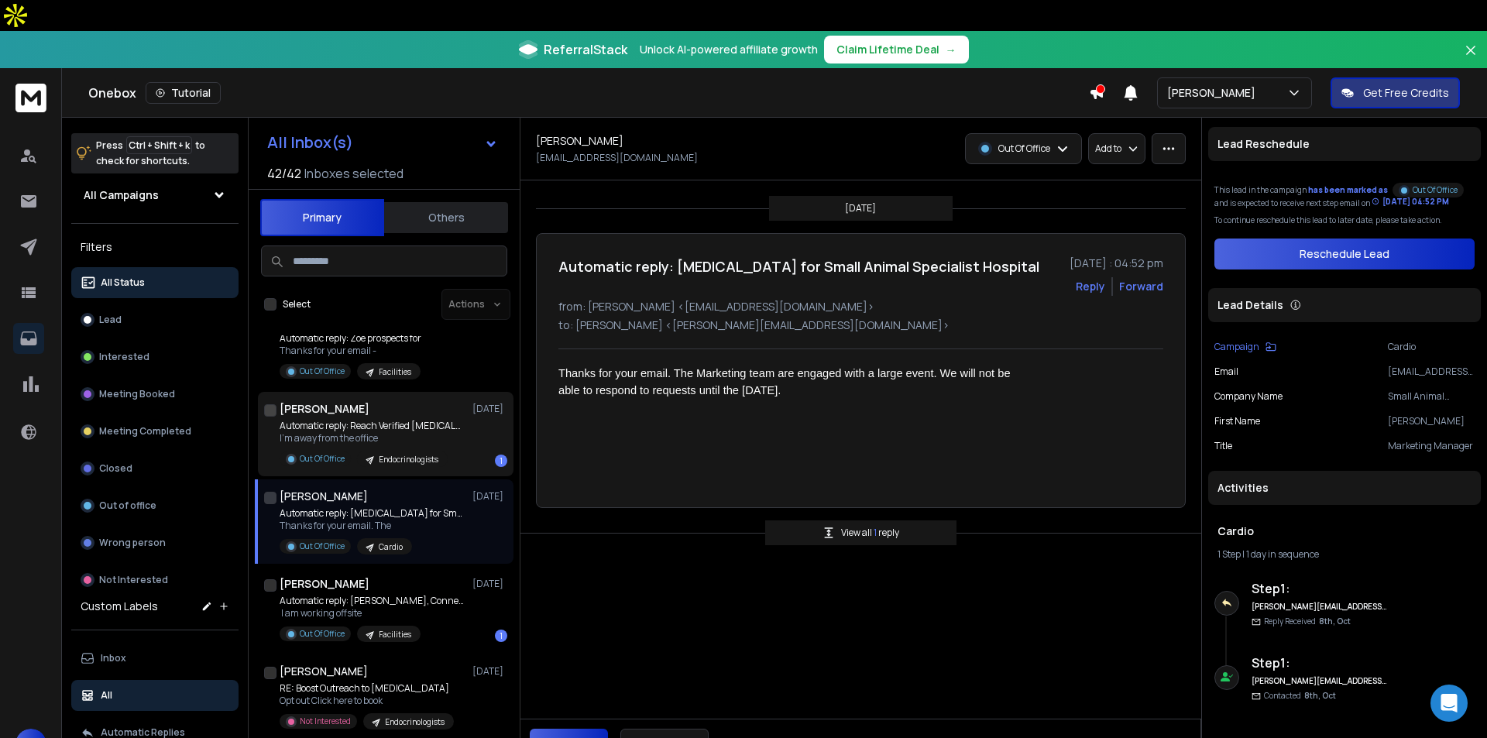
click at [435, 432] on p "﻿I'm away from the office" at bounding box center [372, 438] width 186 height 12
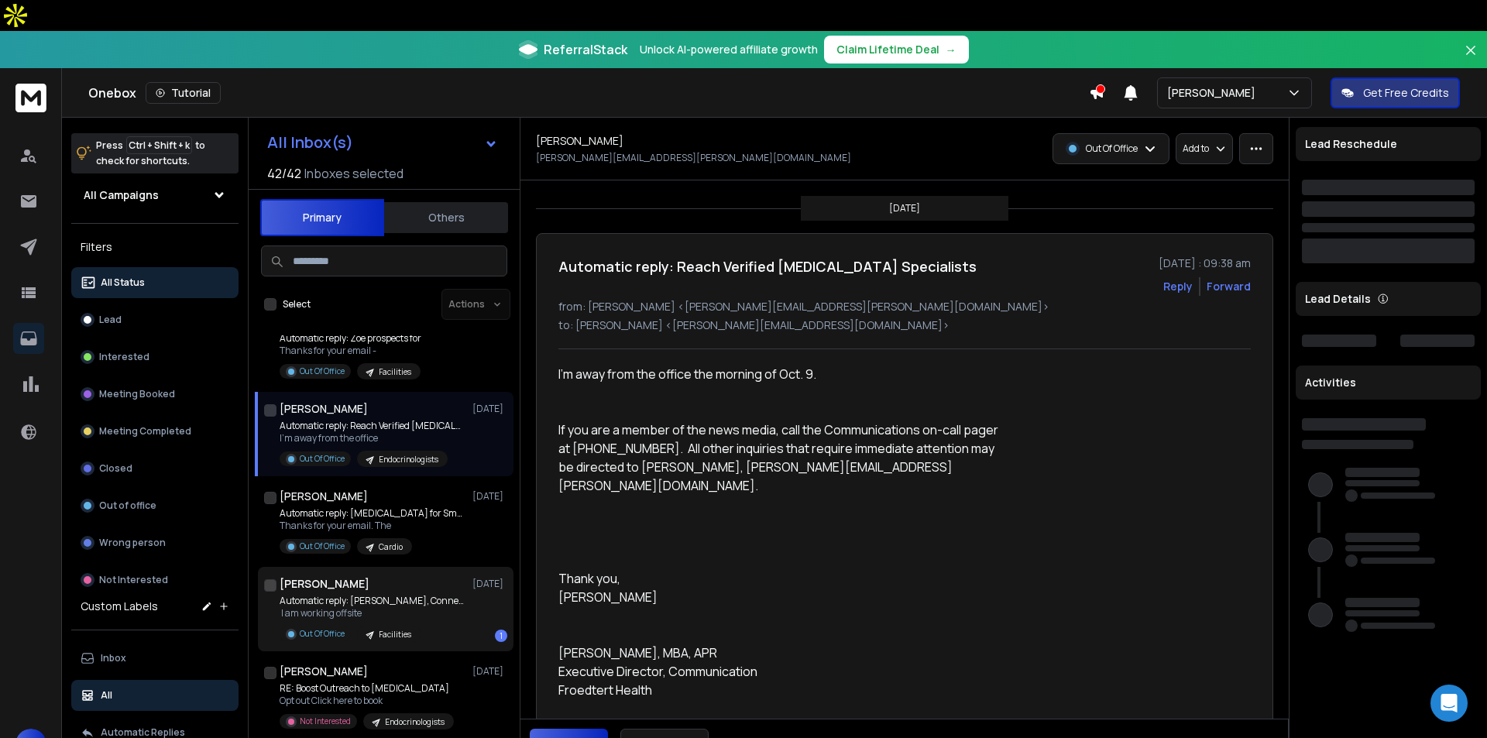
click at [410, 629] on p "Facilities" at bounding box center [395, 635] width 33 height 12
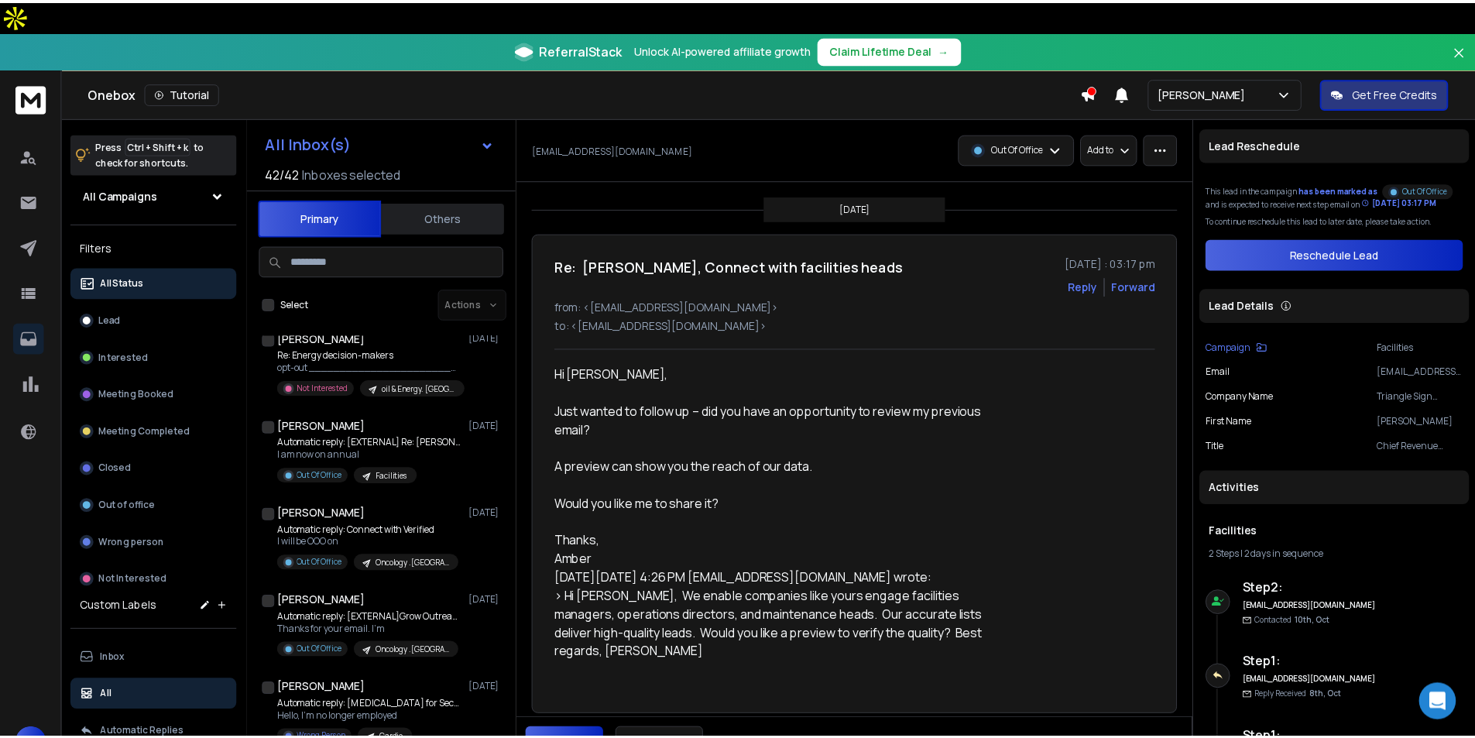
scroll to position [77, 0]
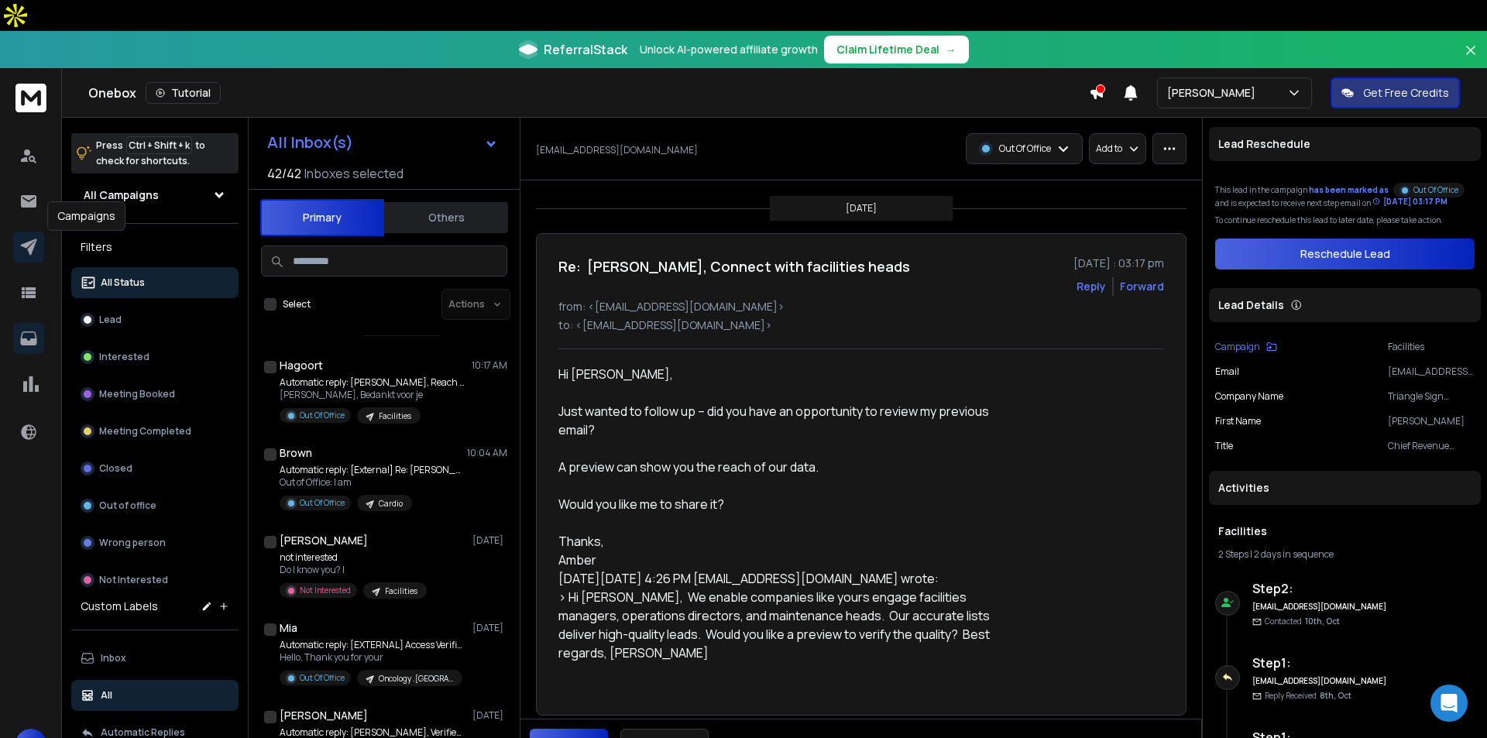
click at [25, 239] on icon at bounding box center [28, 247] width 16 height 16
